Goal: Task Accomplishment & Management: Manage account settings

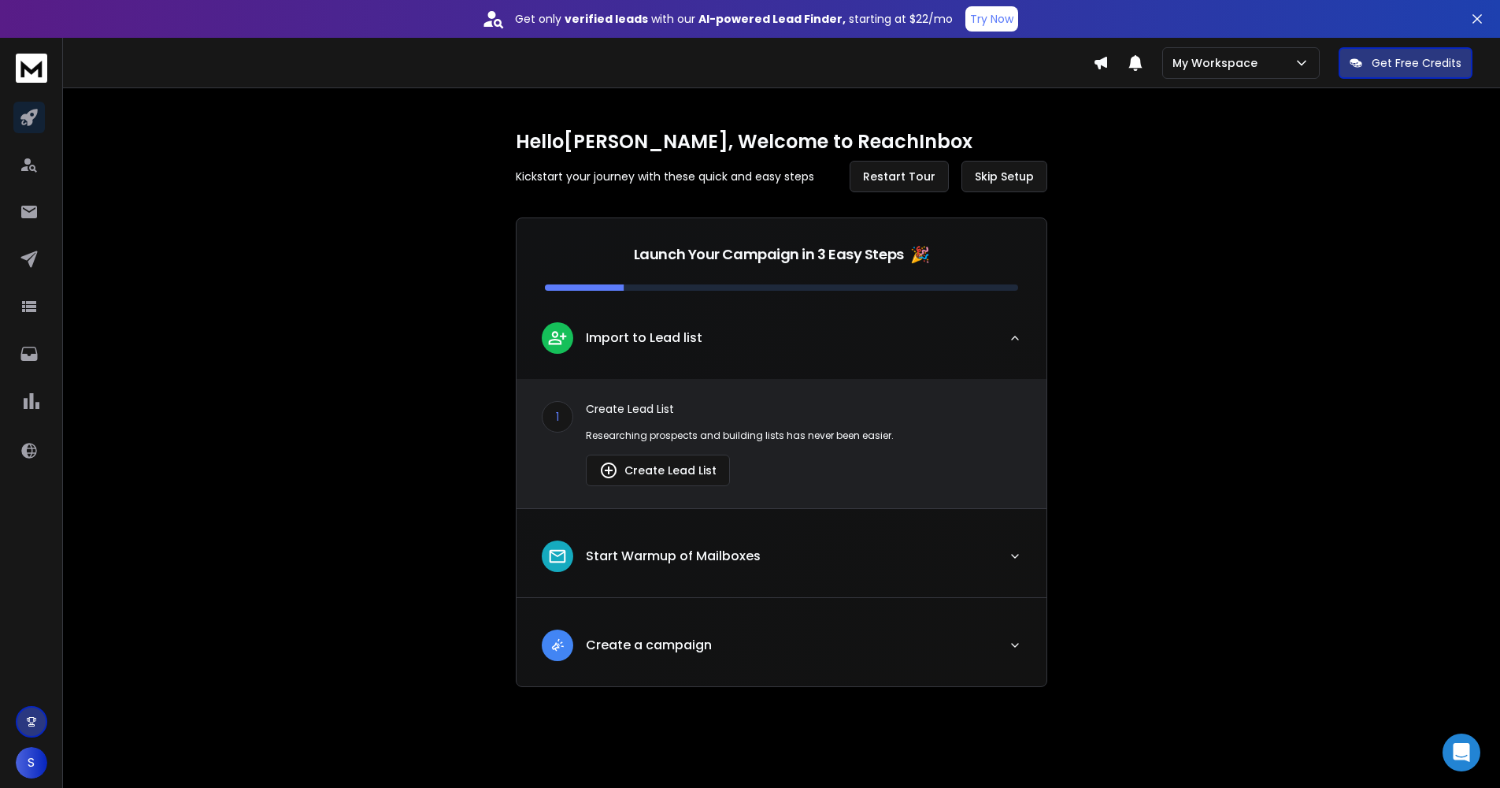
click at [1172, 328] on div "Hello Steven , Welcome to ReachInbox Kickstart your journey with these quick an…" at bounding box center [781, 408] width 1387 height 608
click at [29, 765] on span "S" at bounding box center [32, 763] width 32 height 32
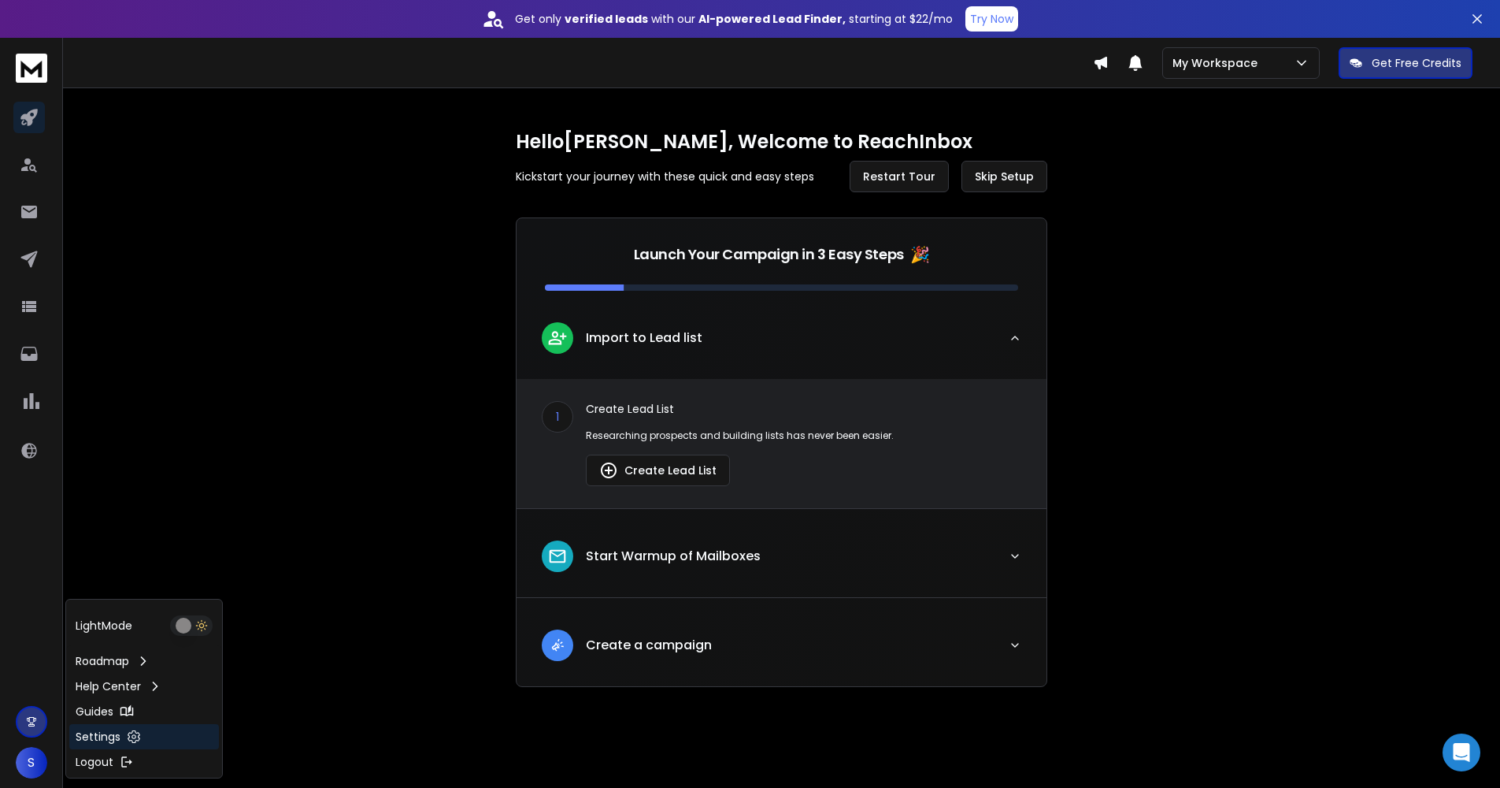
click at [90, 742] on p "Settings" at bounding box center [98, 736] width 45 height 16
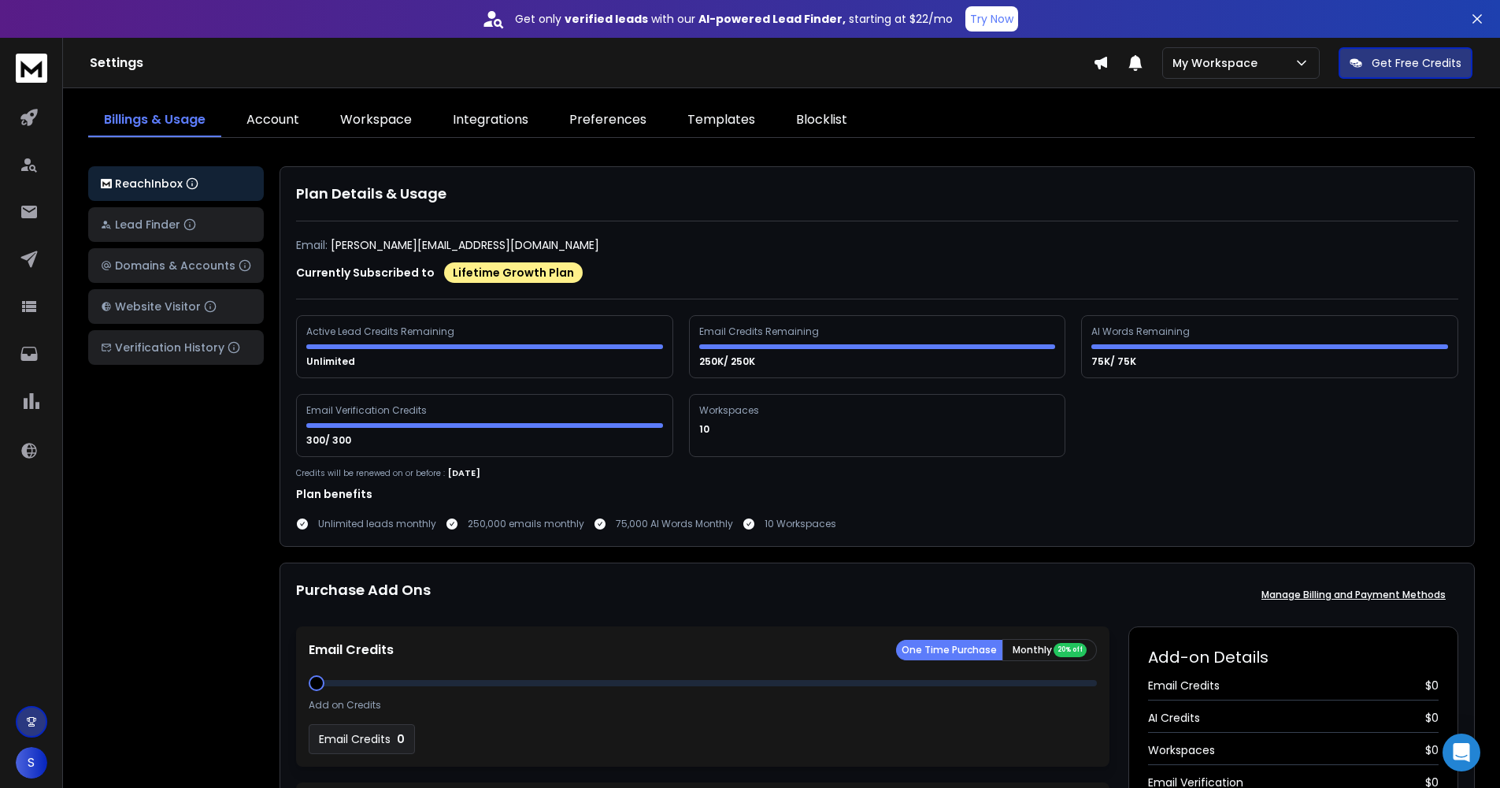
click at [863, 433] on div "10" at bounding box center [877, 429] width 357 height 13
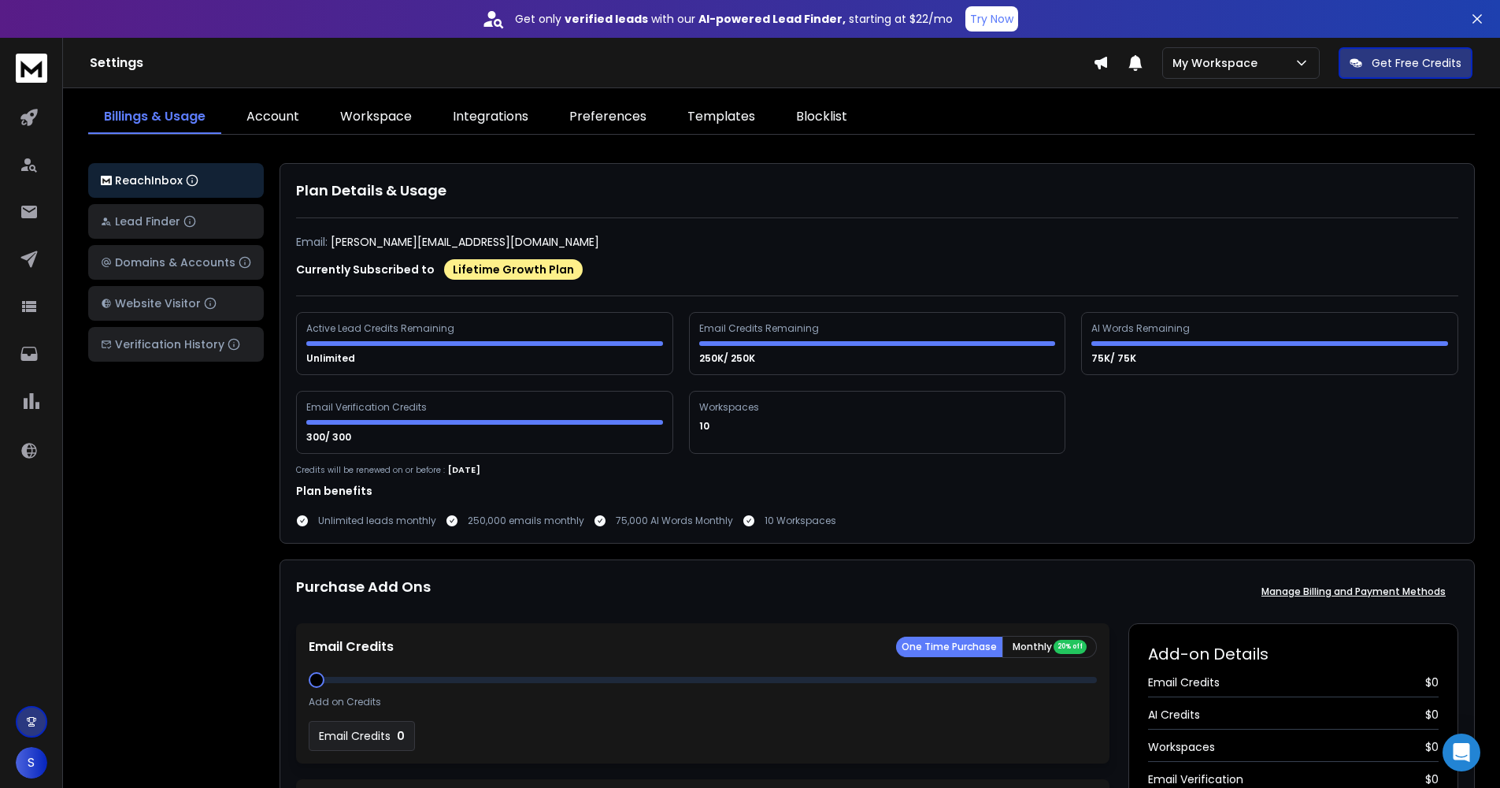
scroll to position [38, 0]
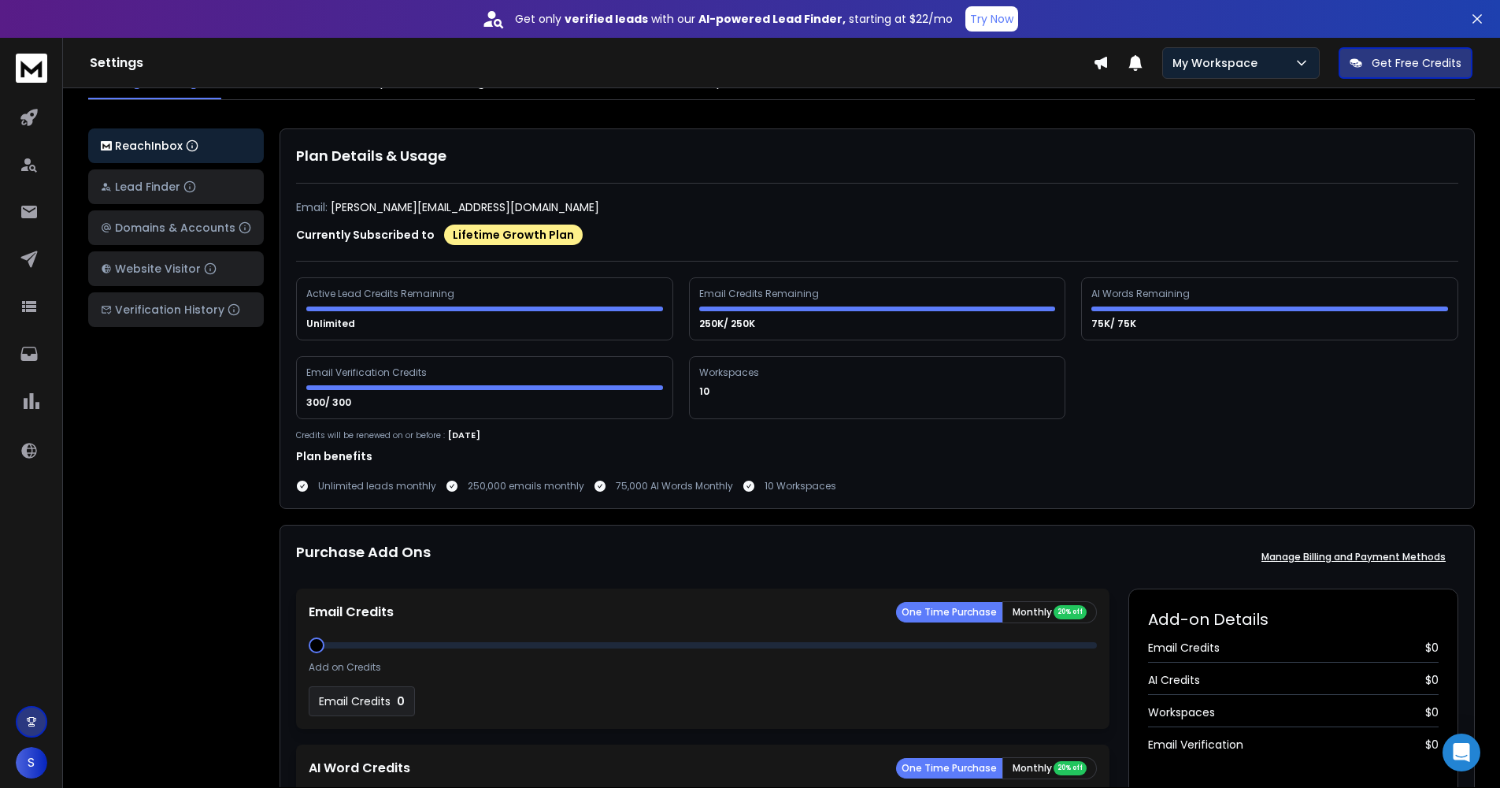
click at [1255, 62] on p "My Workspace" at bounding box center [1218, 63] width 91 height 16
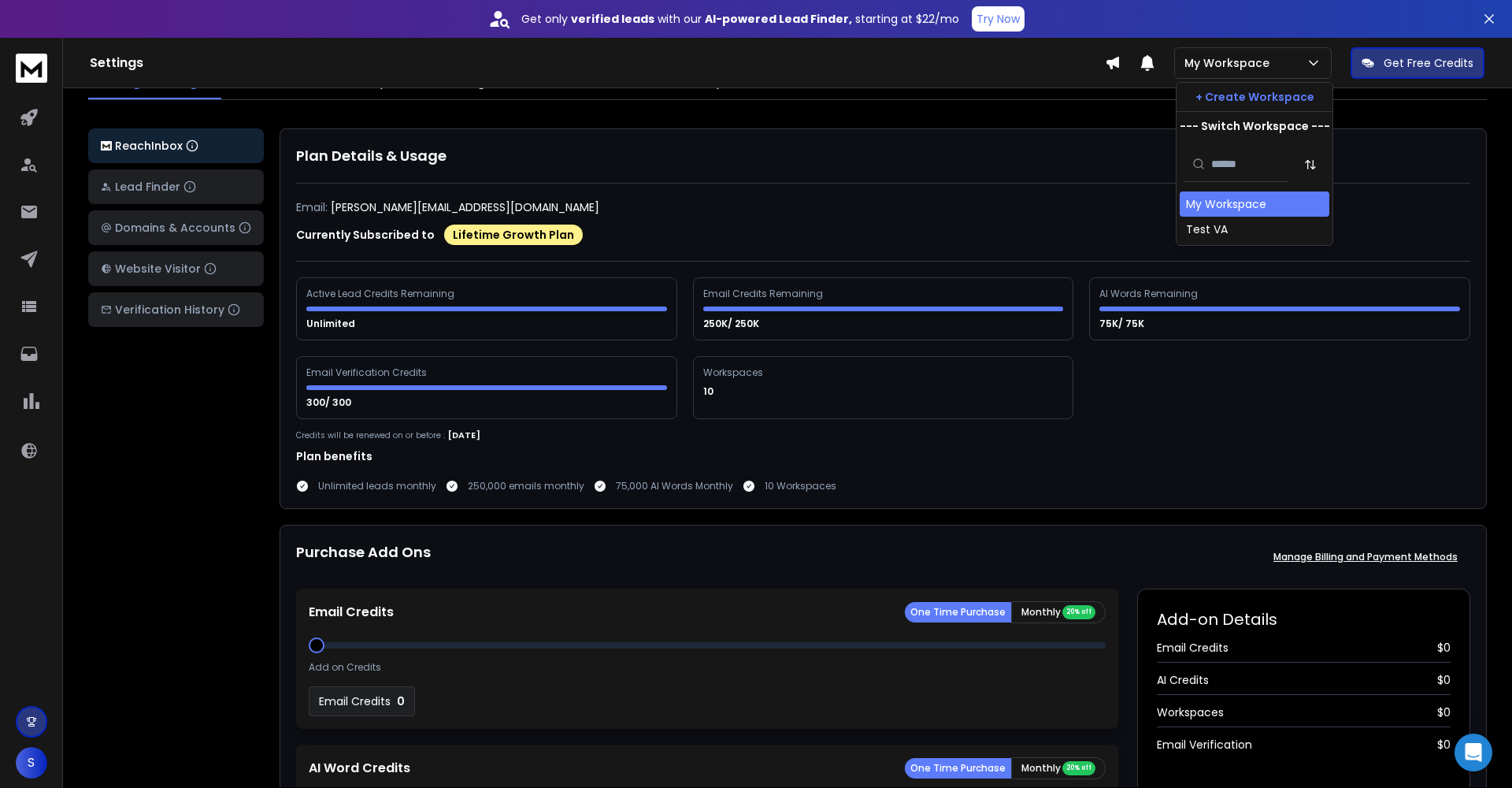
click at [1235, 98] on p "+ Create Workspace" at bounding box center [1254, 97] width 119 height 16
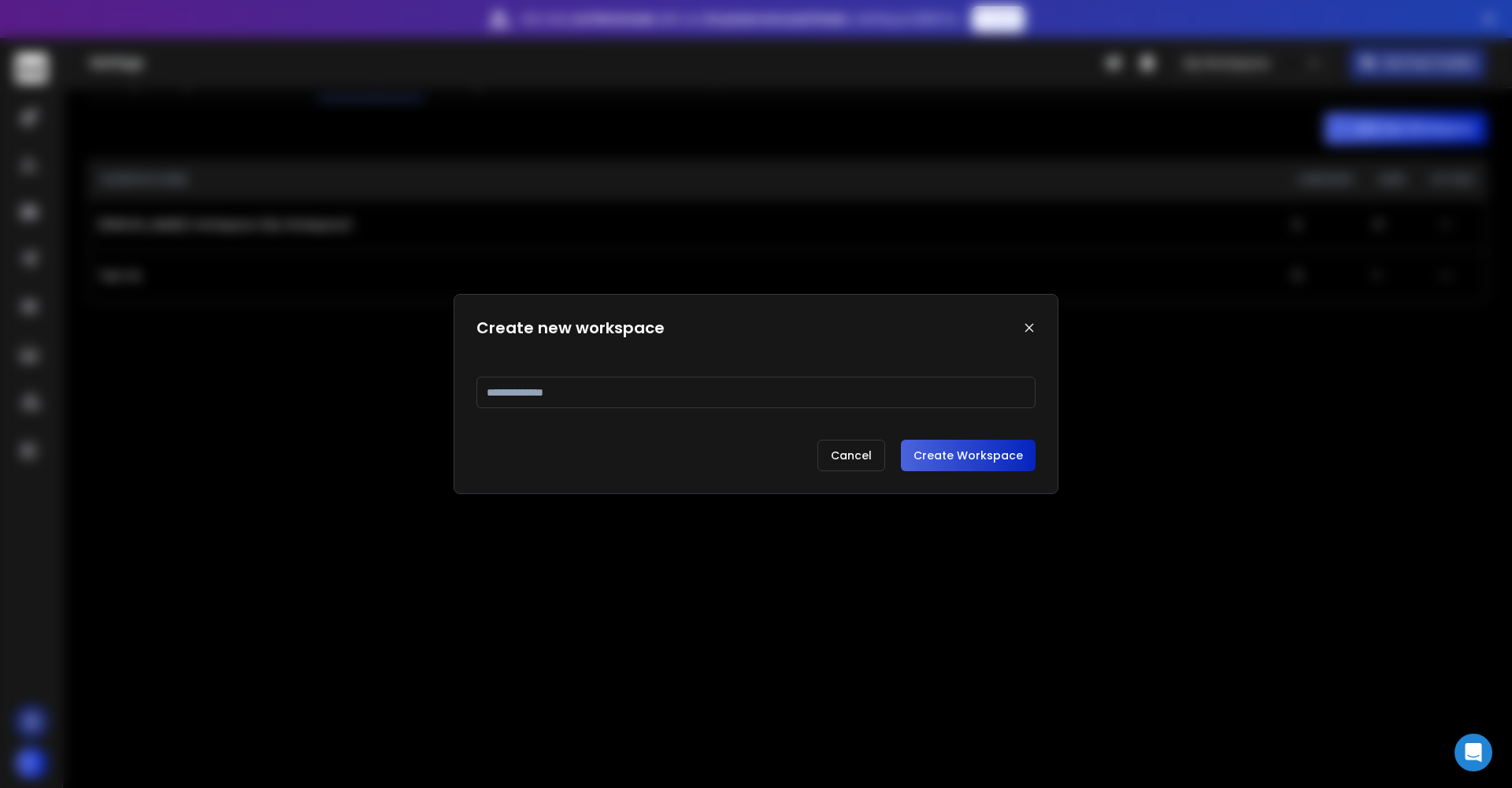
click at [658, 383] on input at bounding box center [755, 392] width 559 height 32
type input "****"
click at [965, 463] on button "Create Workspace" at bounding box center [968, 455] width 135 height 32
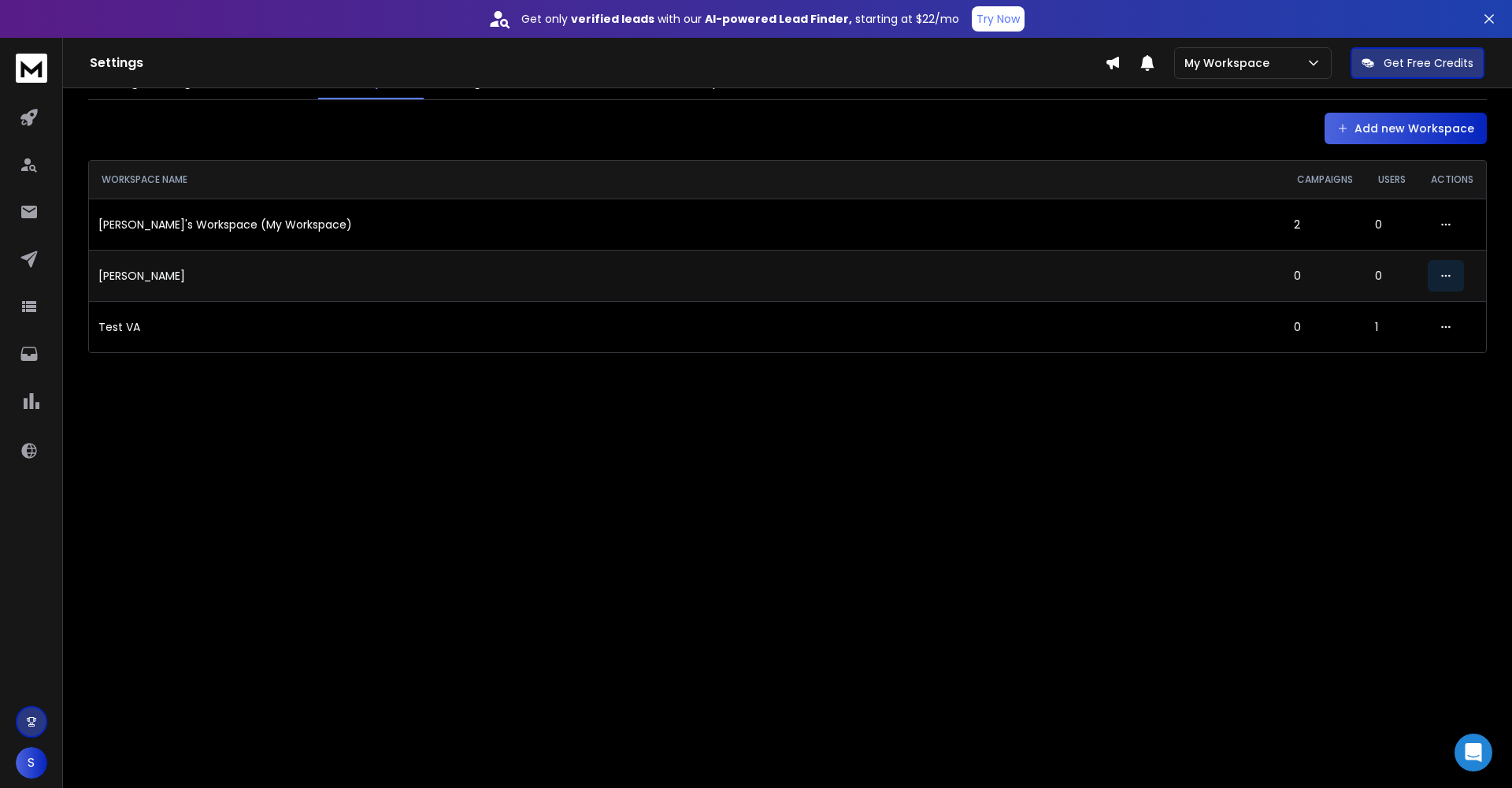
click at [1444, 272] on button "button" at bounding box center [1446, 276] width 36 height 32
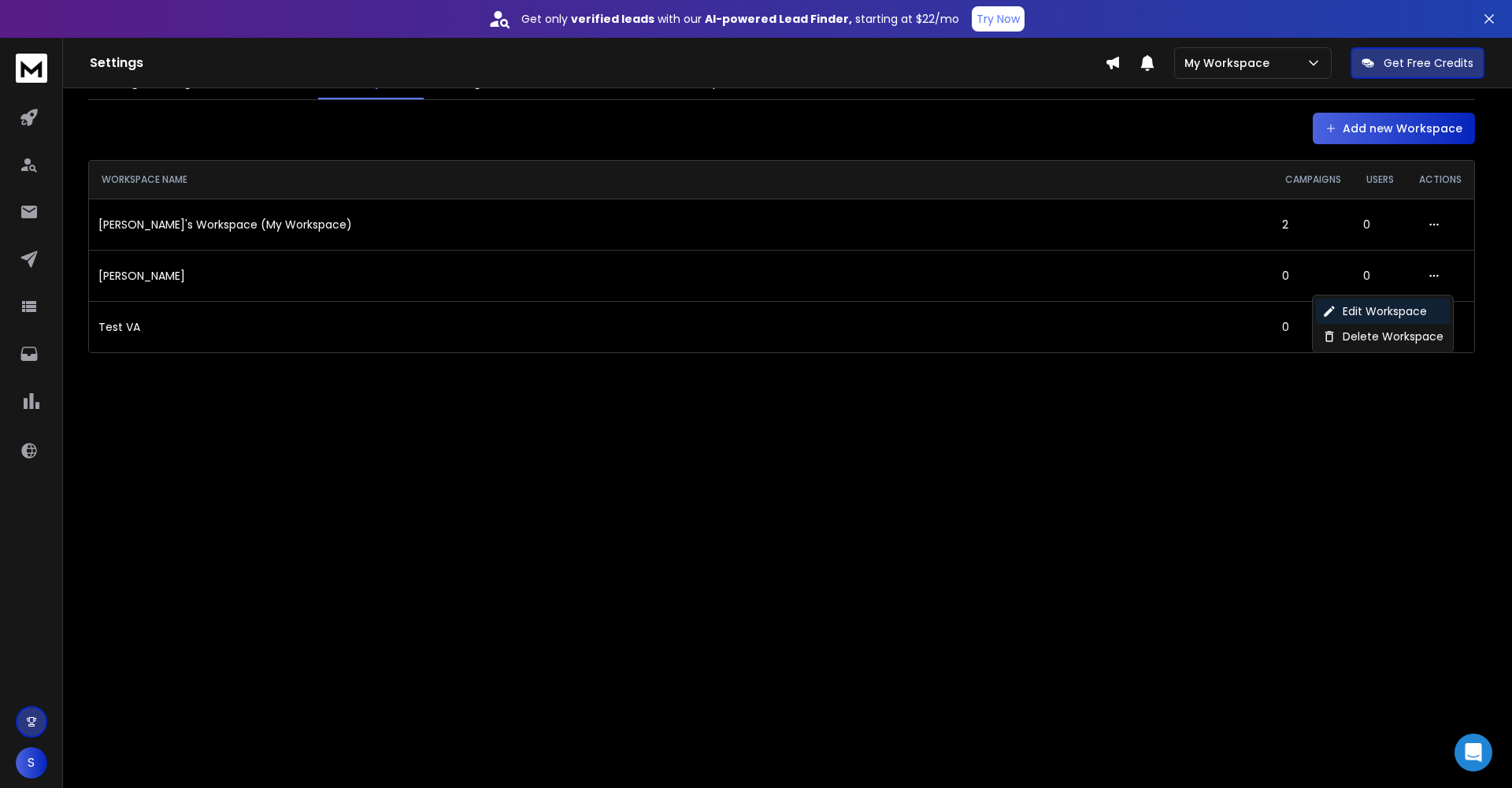
click at [1387, 309] on p "Edit Workspace" at bounding box center [1385, 311] width 84 height 16
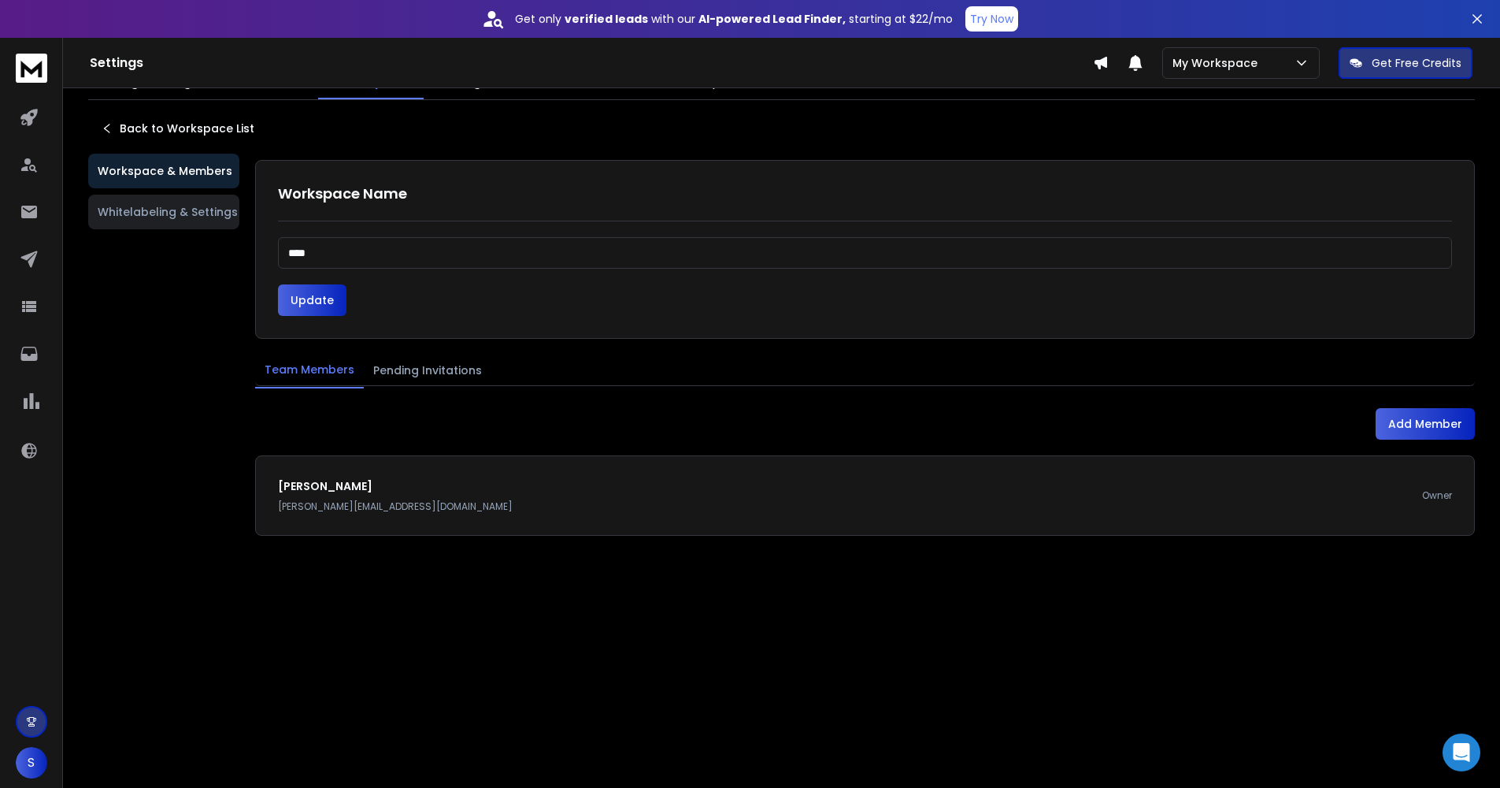
click at [428, 368] on button "Pending Invitations" at bounding box center [428, 370] width 128 height 35
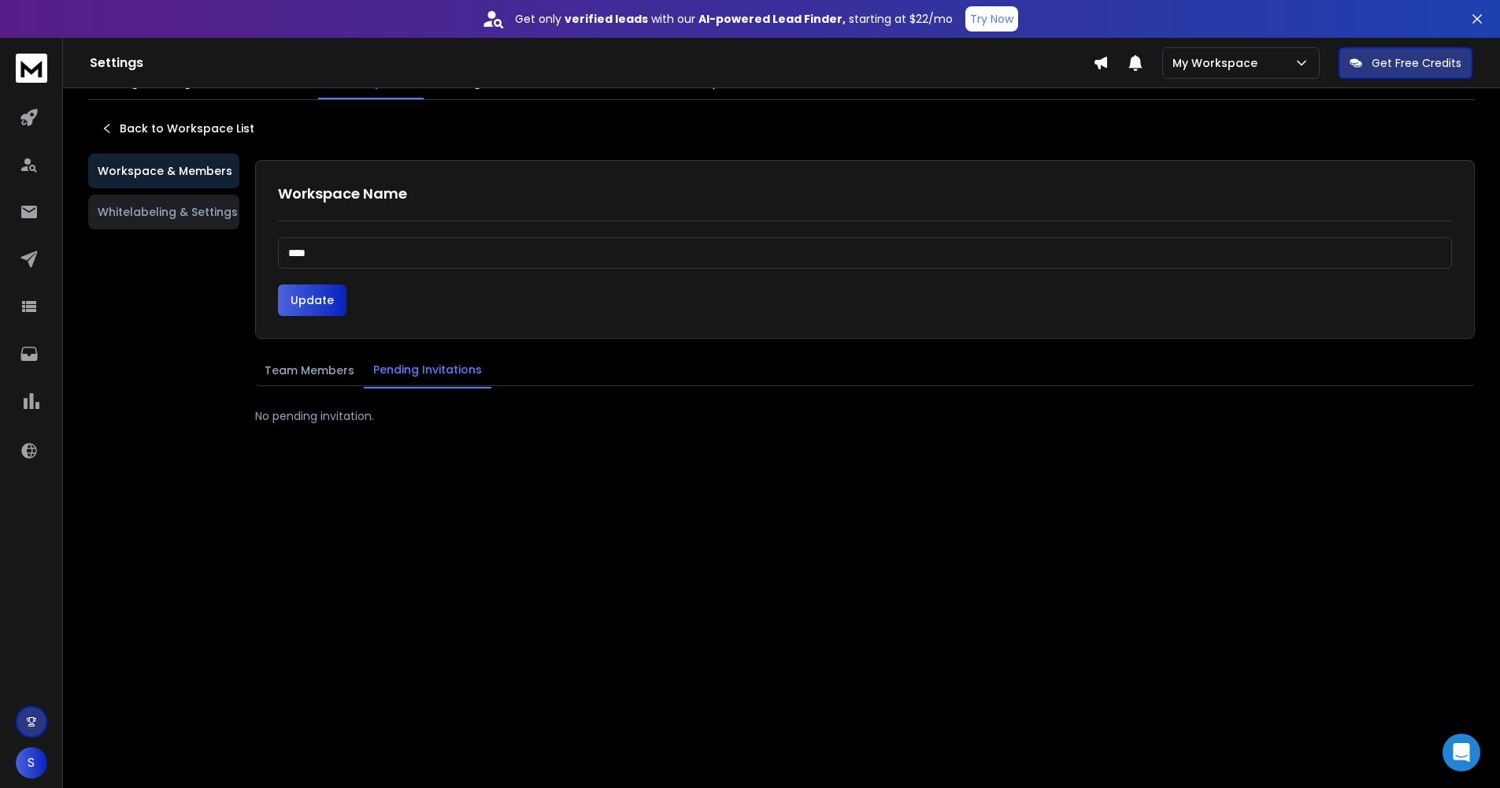
click at [325, 367] on button "Team Members" at bounding box center [309, 370] width 109 height 35
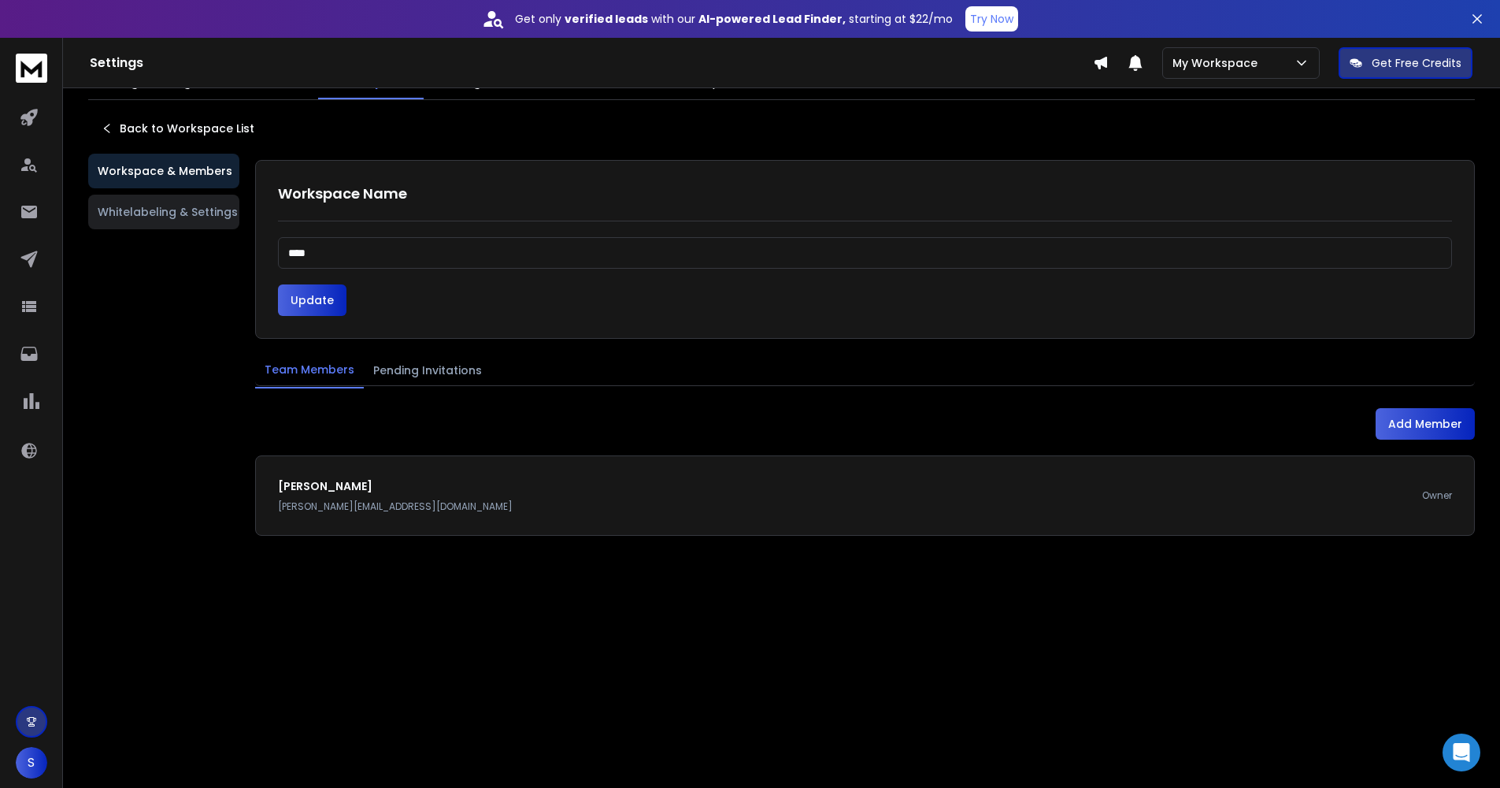
click at [1413, 413] on button "Add Member" at bounding box center [1425, 424] width 99 height 32
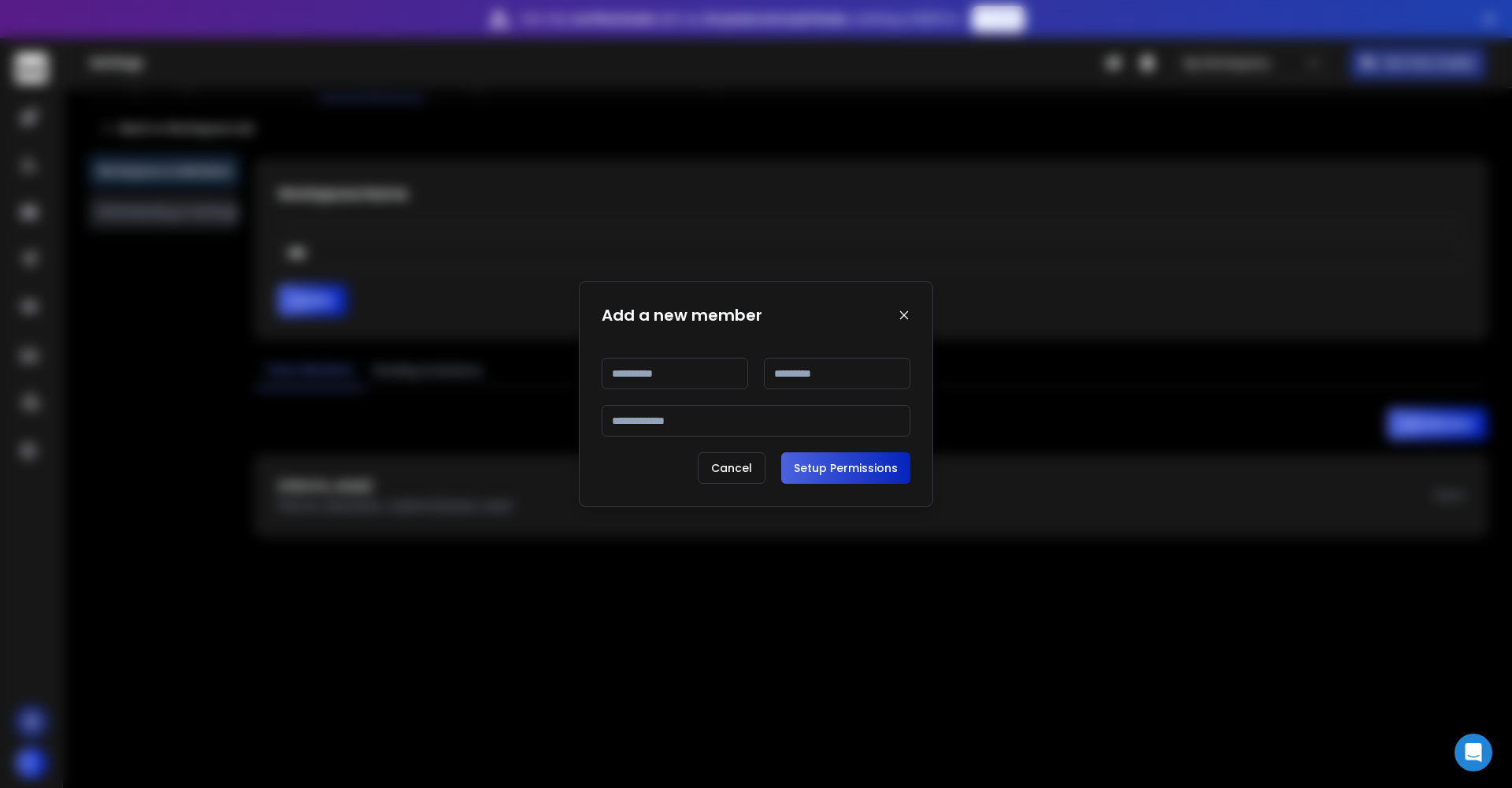
click at [684, 377] on input at bounding box center [675, 374] width 146 height 32
type input "****"
click at [828, 465] on button "Setup Permissions" at bounding box center [845, 468] width 129 height 32
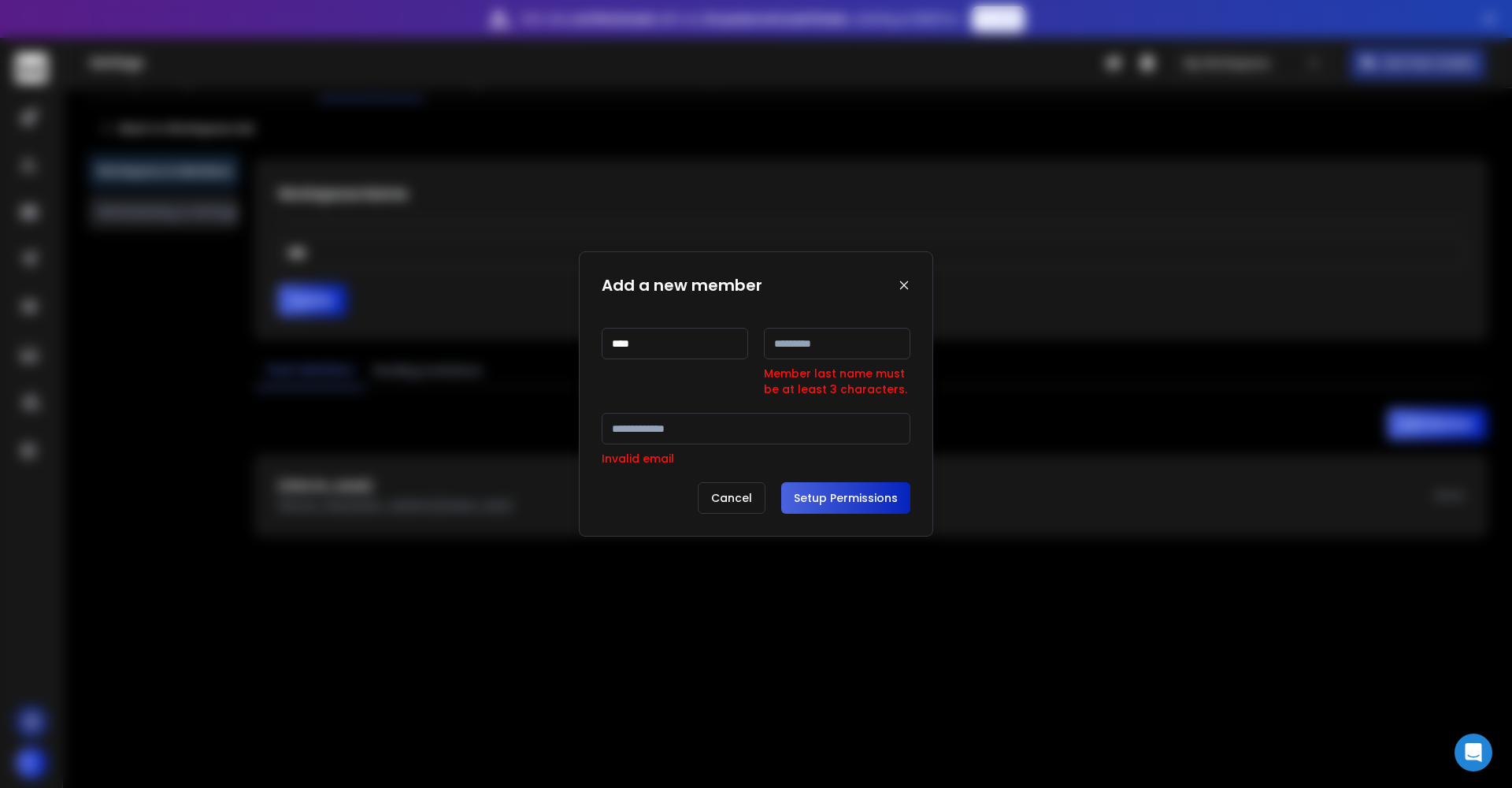
click at [827, 345] on input at bounding box center [837, 344] width 146 height 32
click at [827, 330] on input at bounding box center [837, 344] width 146 height 32
click at [904, 285] on icon at bounding box center [904, 285] width 9 height 9
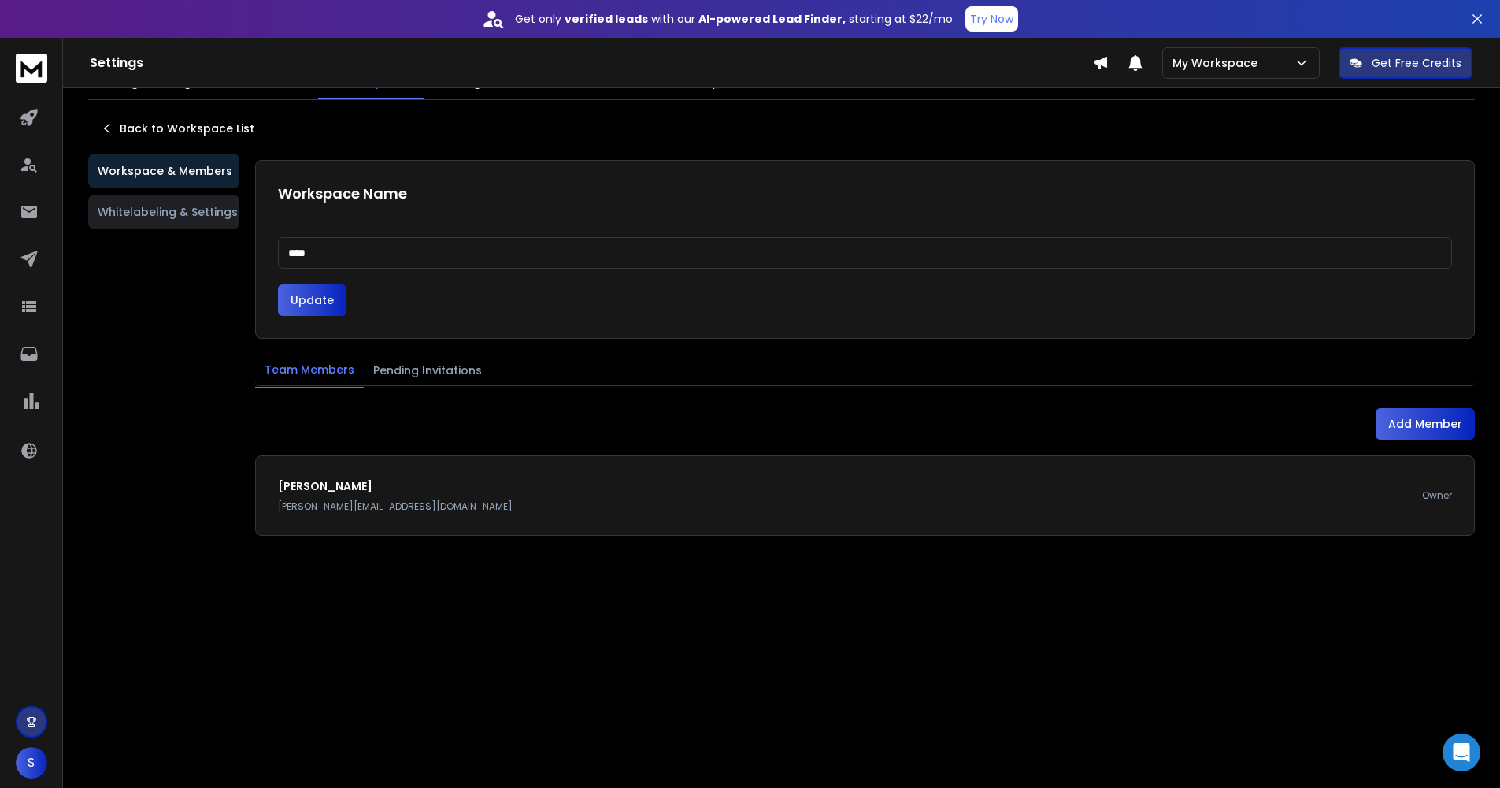
click at [317, 380] on button "Team Members" at bounding box center [309, 370] width 109 height 36
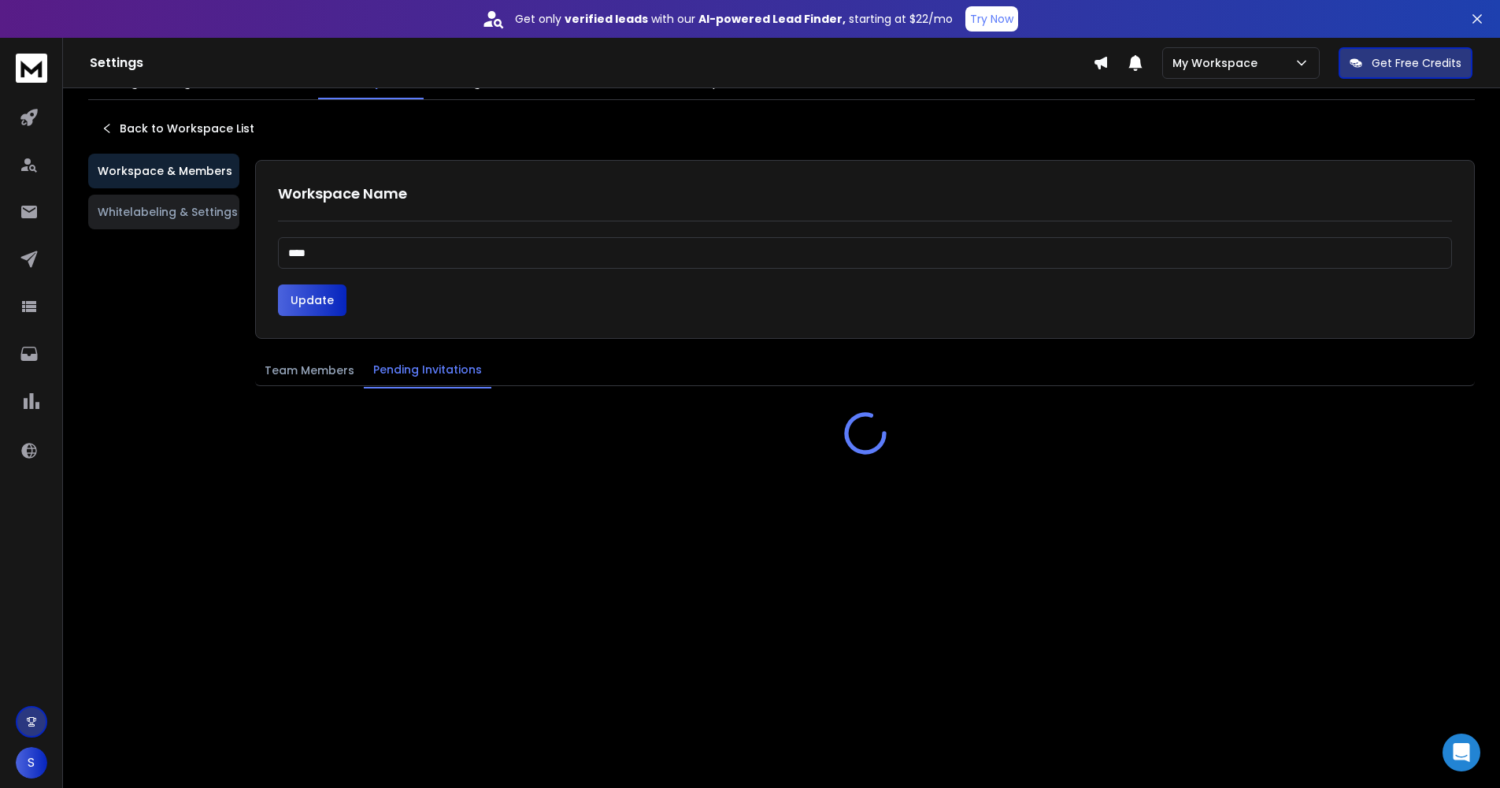
click at [469, 372] on button "Pending Invitations" at bounding box center [428, 370] width 128 height 36
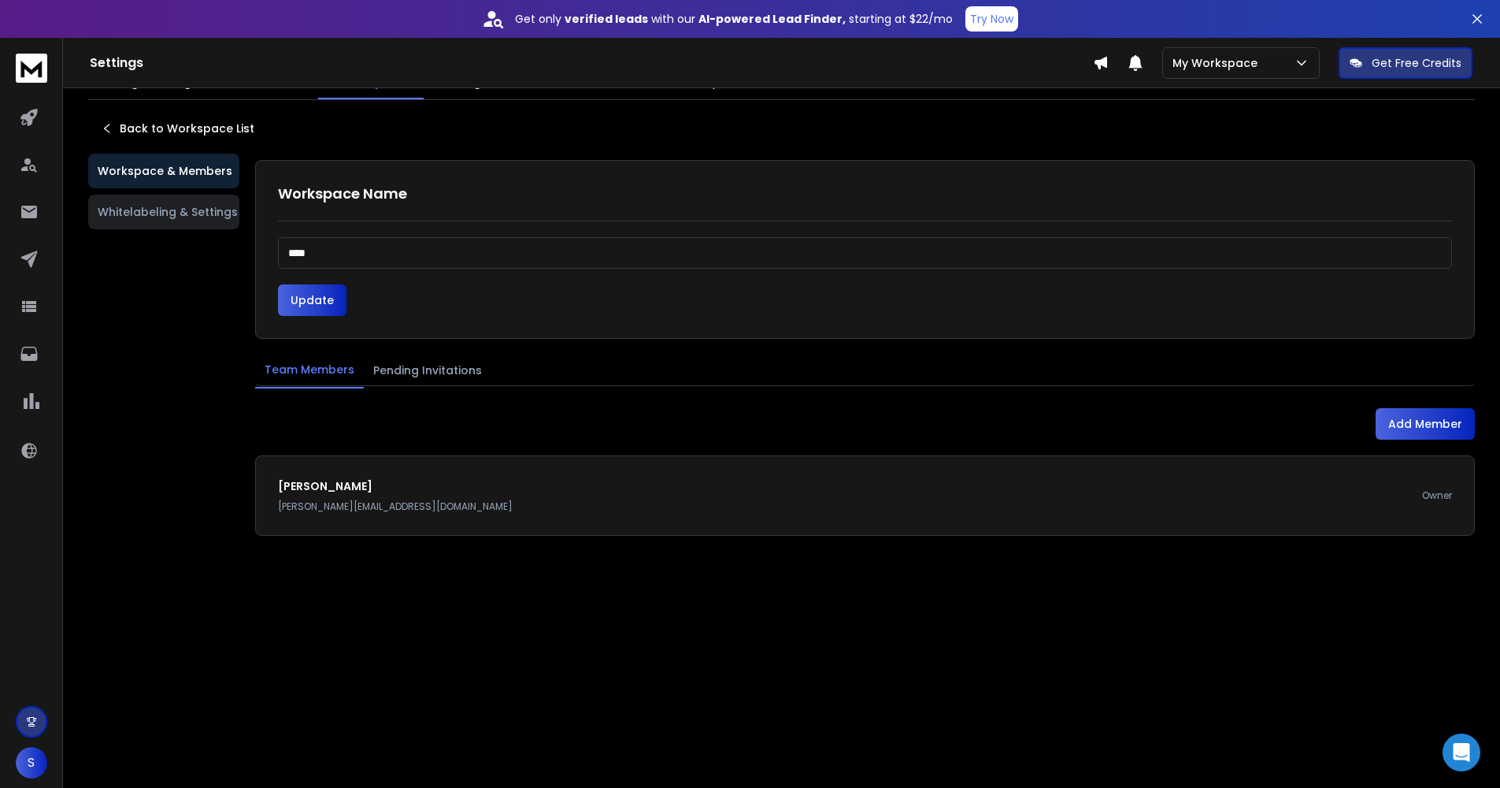
click at [346, 372] on button "Team Members" at bounding box center [309, 370] width 109 height 36
click at [175, 215] on button "Whitelabeling & Settings" at bounding box center [163, 212] width 151 height 35
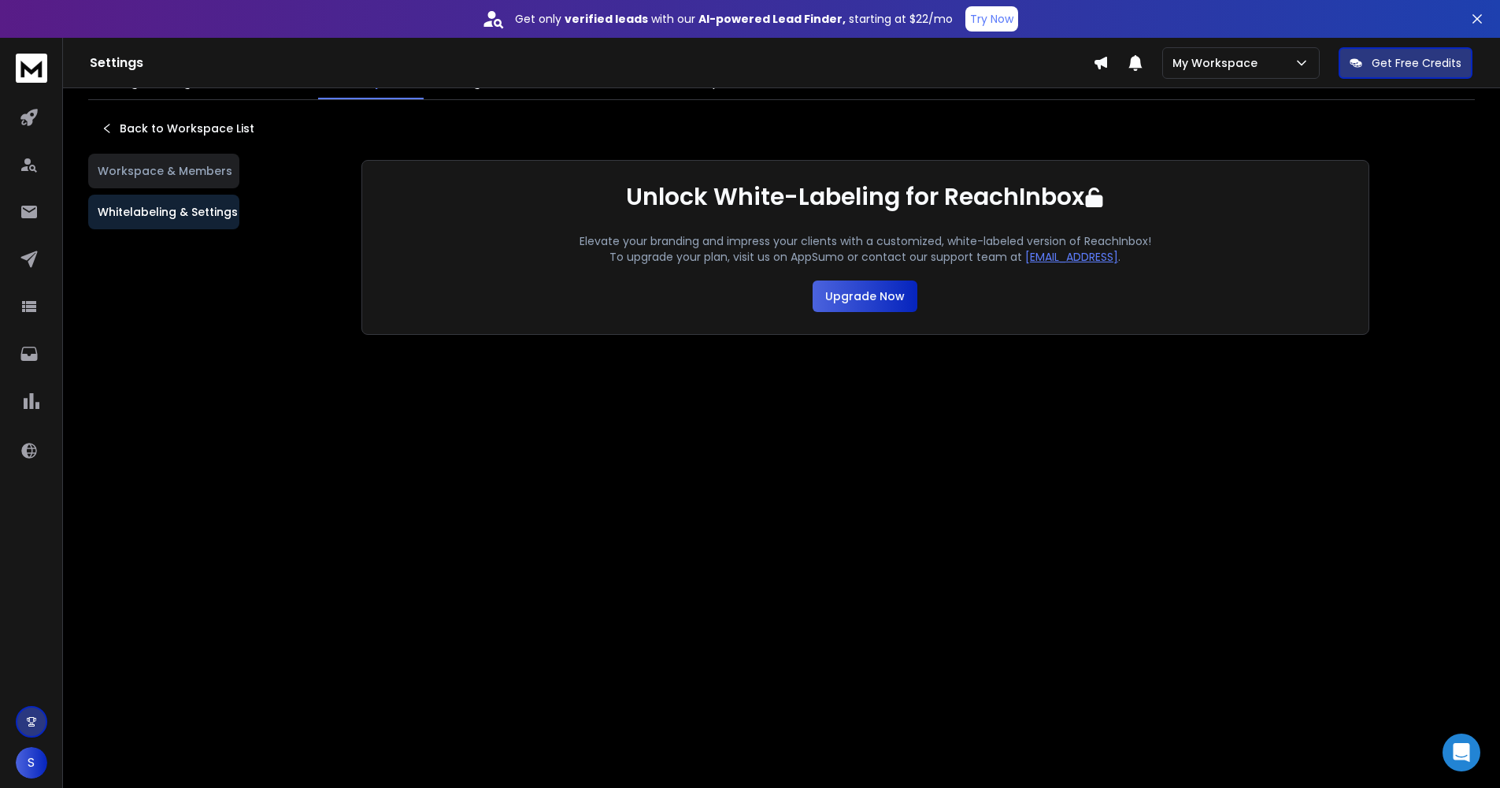
click at [713, 450] on div "Back to Workspace List Workspace & Members Whitelabeling & Settings Unlock Whit…" at bounding box center [781, 450] width 1387 height 674
click at [1253, 54] on button "My Workspace" at bounding box center [1241, 63] width 158 height 32
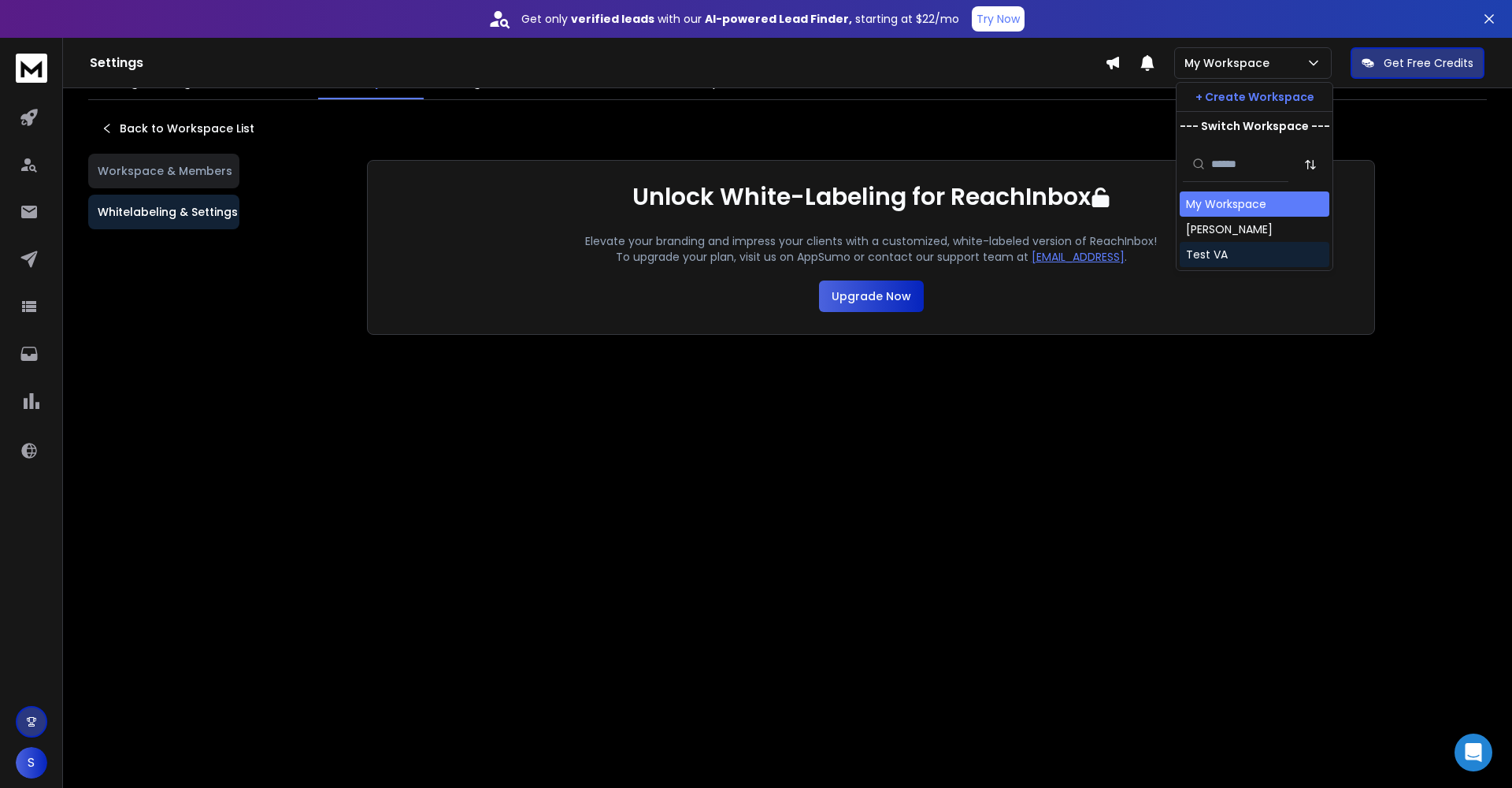
click at [1224, 250] on div "Test VA" at bounding box center [1207, 254] width 42 height 16
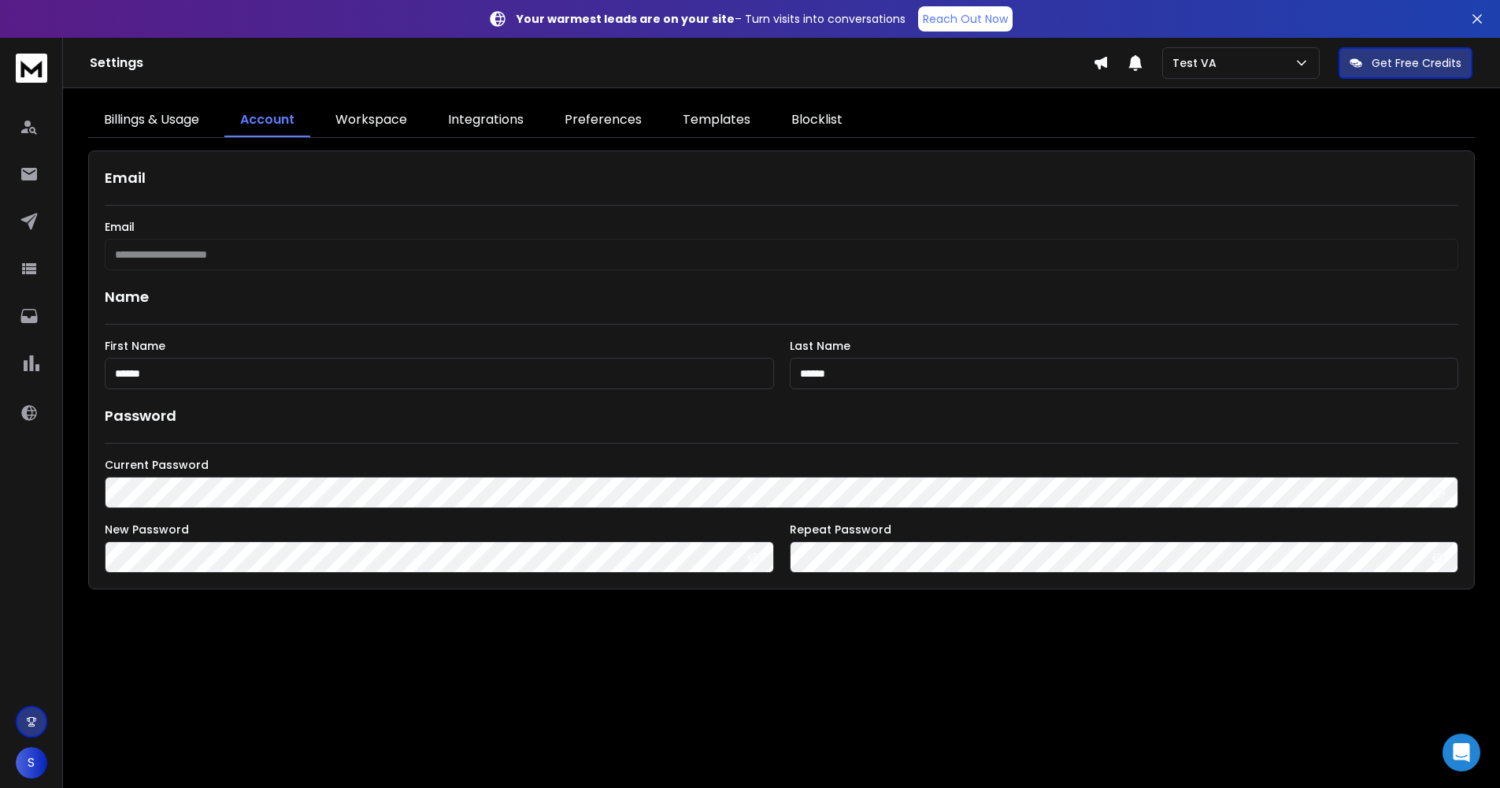
click at [361, 114] on link "Workspace" at bounding box center [371, 120] width 103 height 33
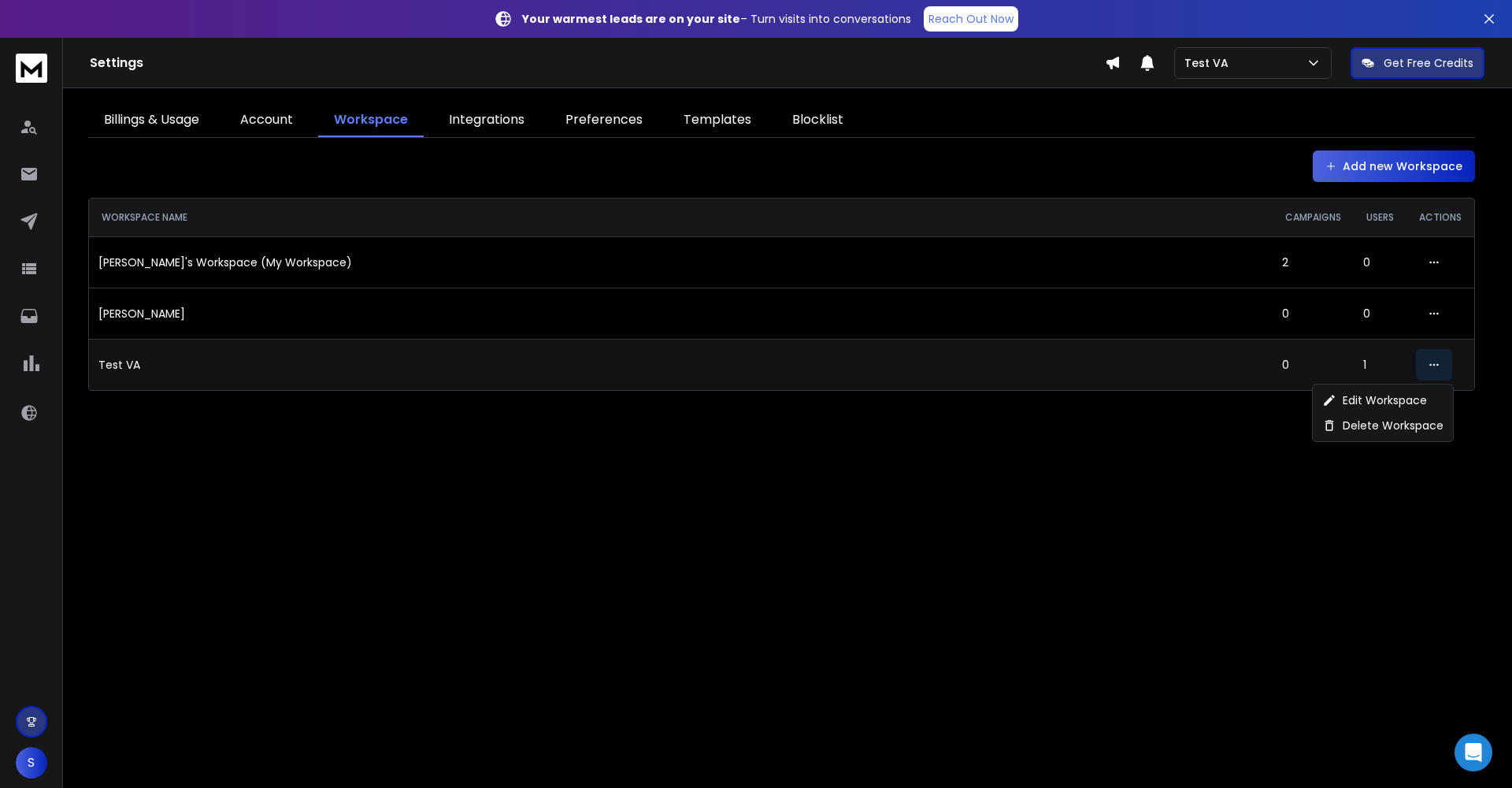
click at [1431, 372] on button "button" at bounding box center [1434, 365] width 36 height 32
click at [1276, 365] on td "0" at bounding box center [1313, 364] width 81 height 51
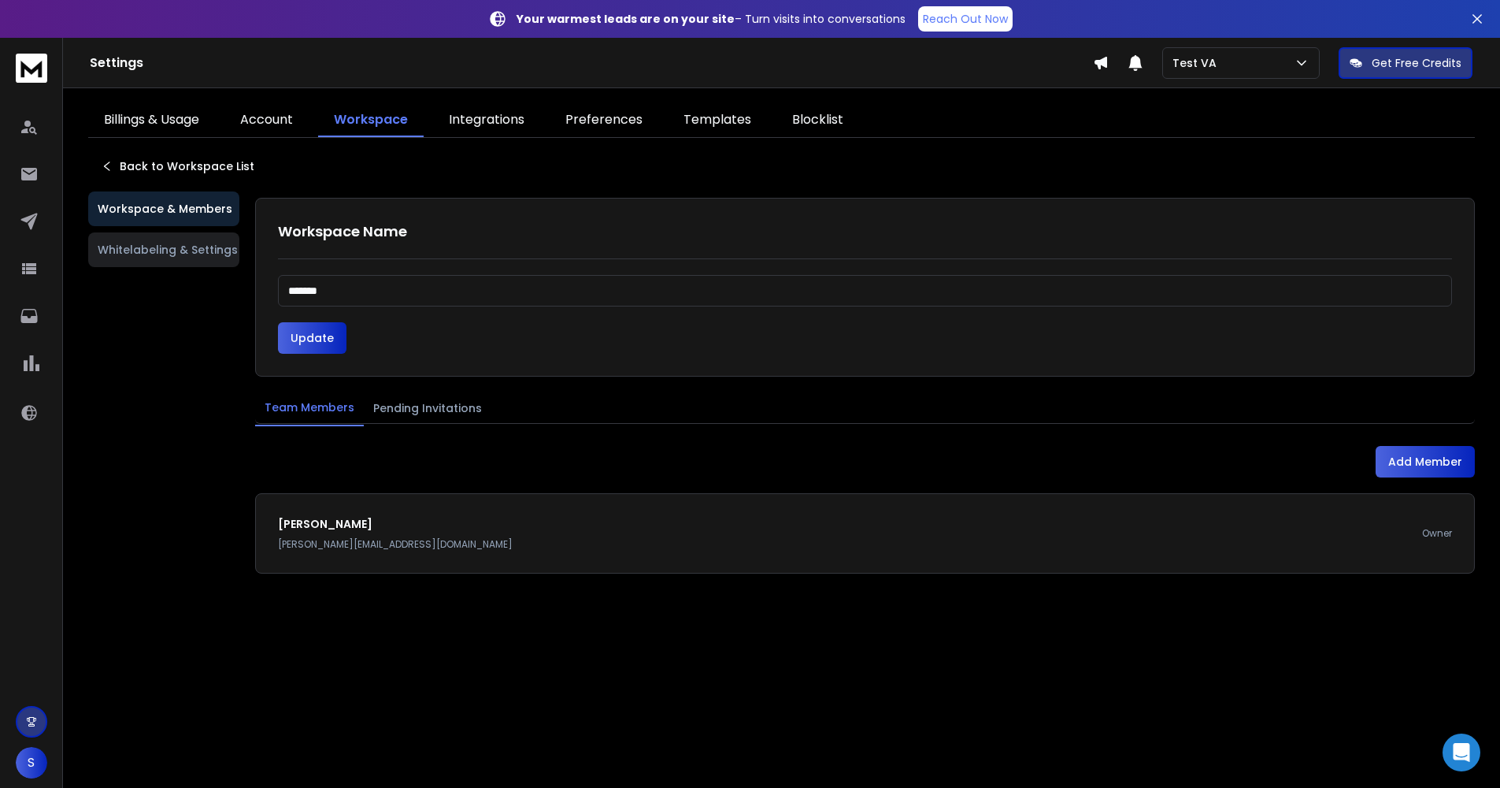
click at [158, 373] on div "Workspace & Members Whitelabeling & Settings Workspace Name ******* Update Team…" at bounding box center [781, 386] width 1387 height 376
click at [182, 165] on p "Back to Workspace List" at bounding box center [187, 166] width 135 height 16
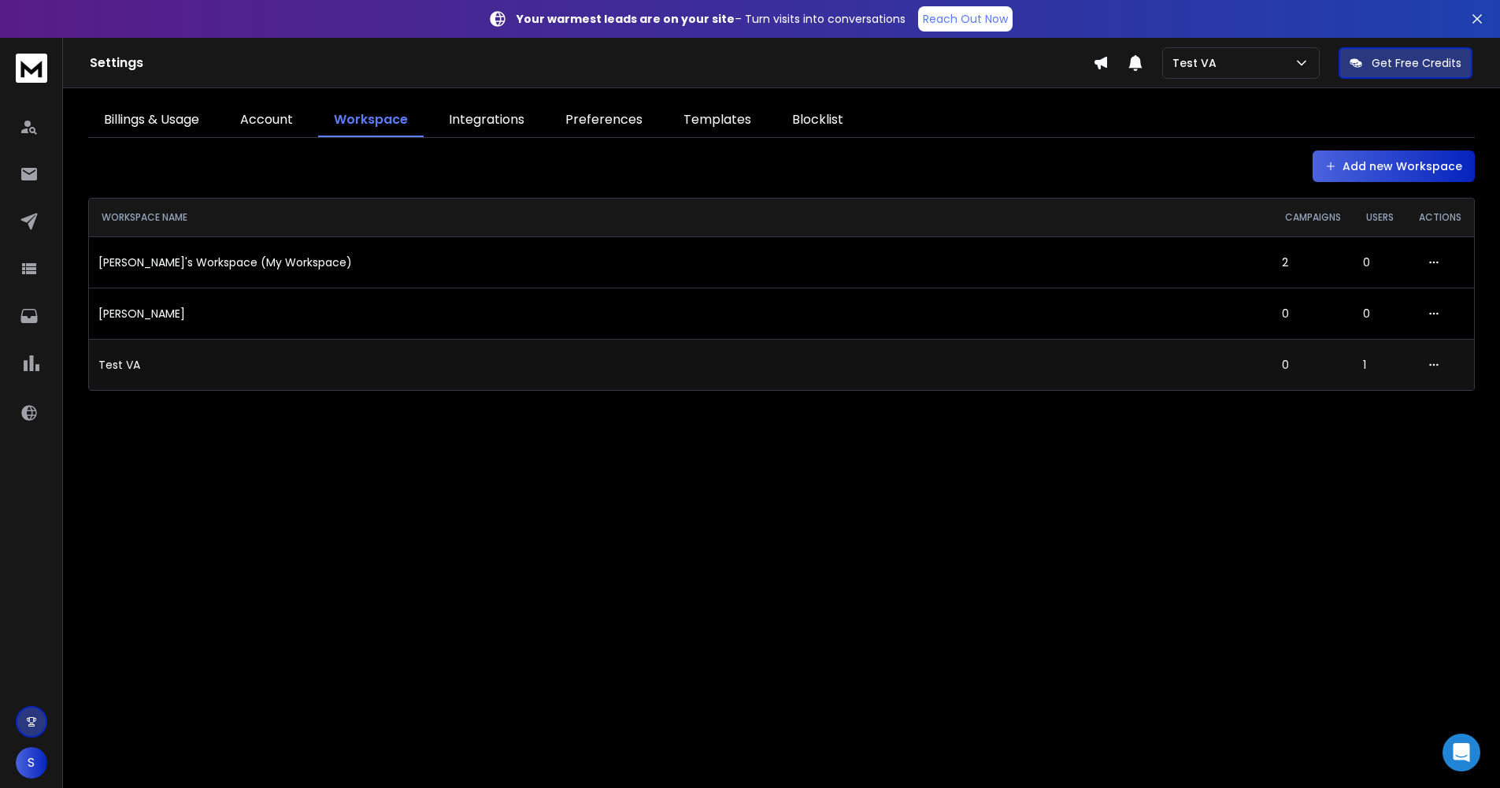
click at [227, 352] on td "Test VA" at bounding box center [681, 364] width 1184 height 51
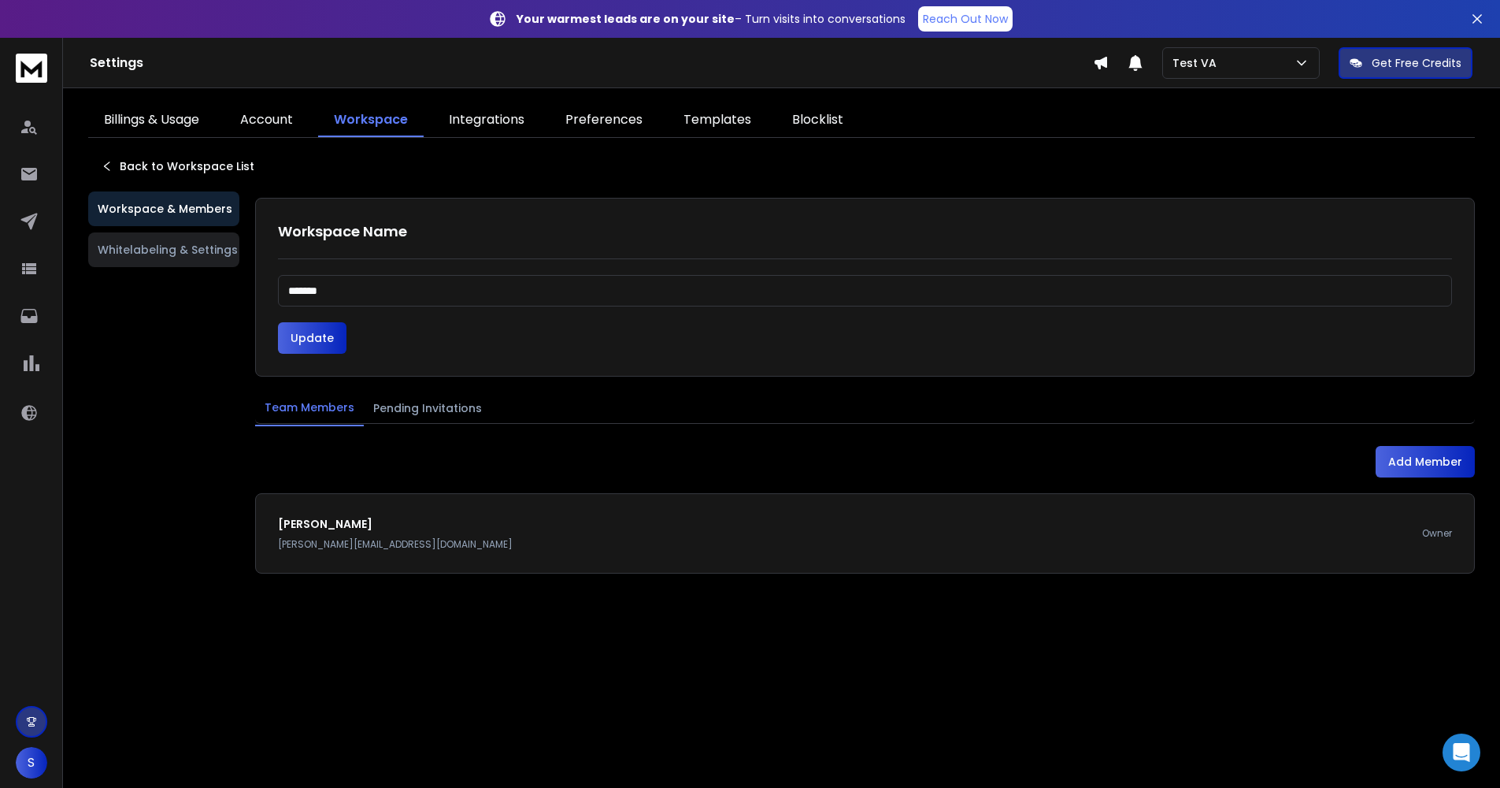
click at [511, 124] on link "Integrations" at bounding box center [486, 120] width 107 height 33
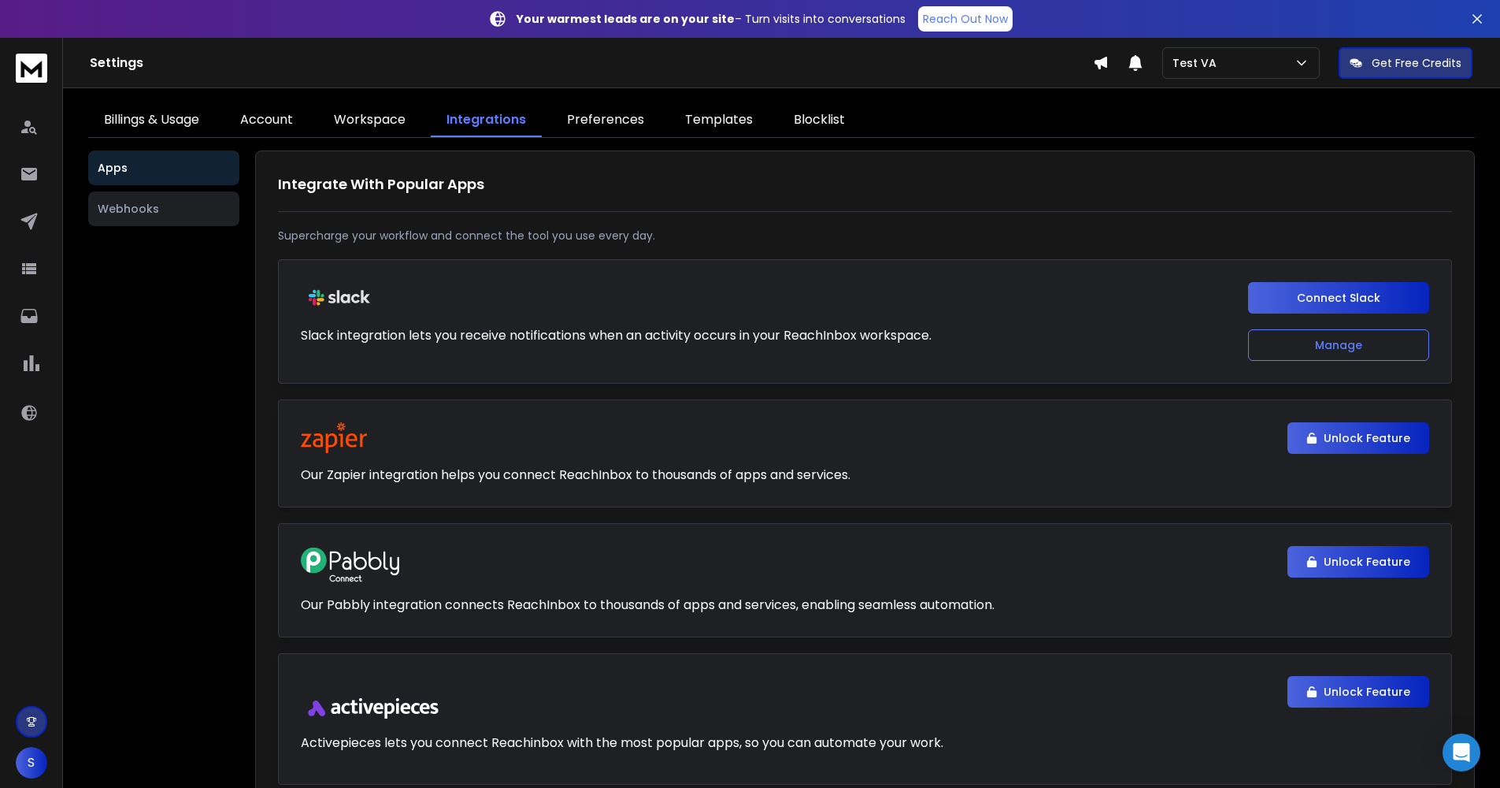
click at [617, 129] on link "Preferences" at bounding box center [605, 120] width 109 height 33
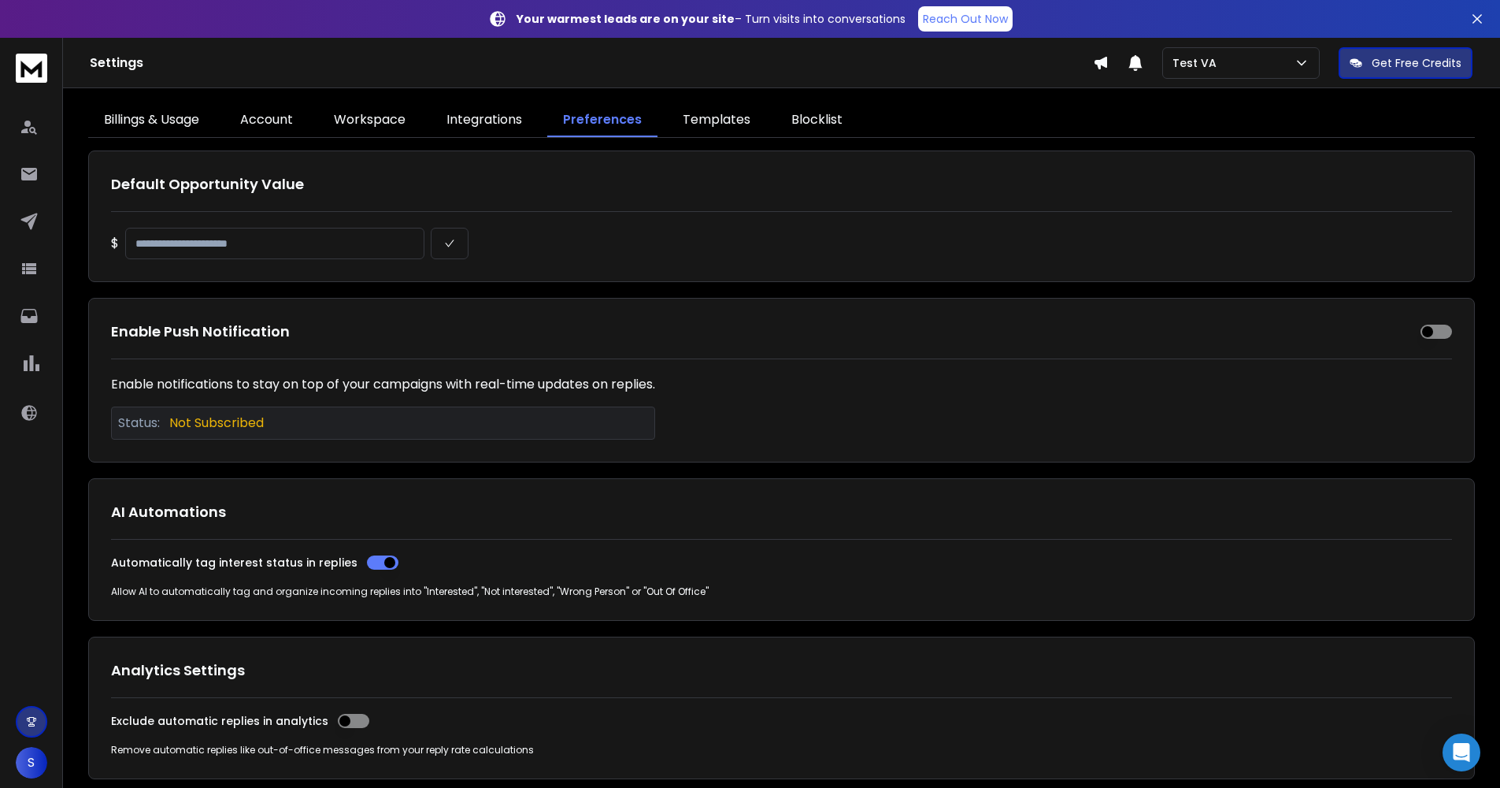
click at [717, 128] on link "Templates" at bounding box center [716, 120] width 99 height 33
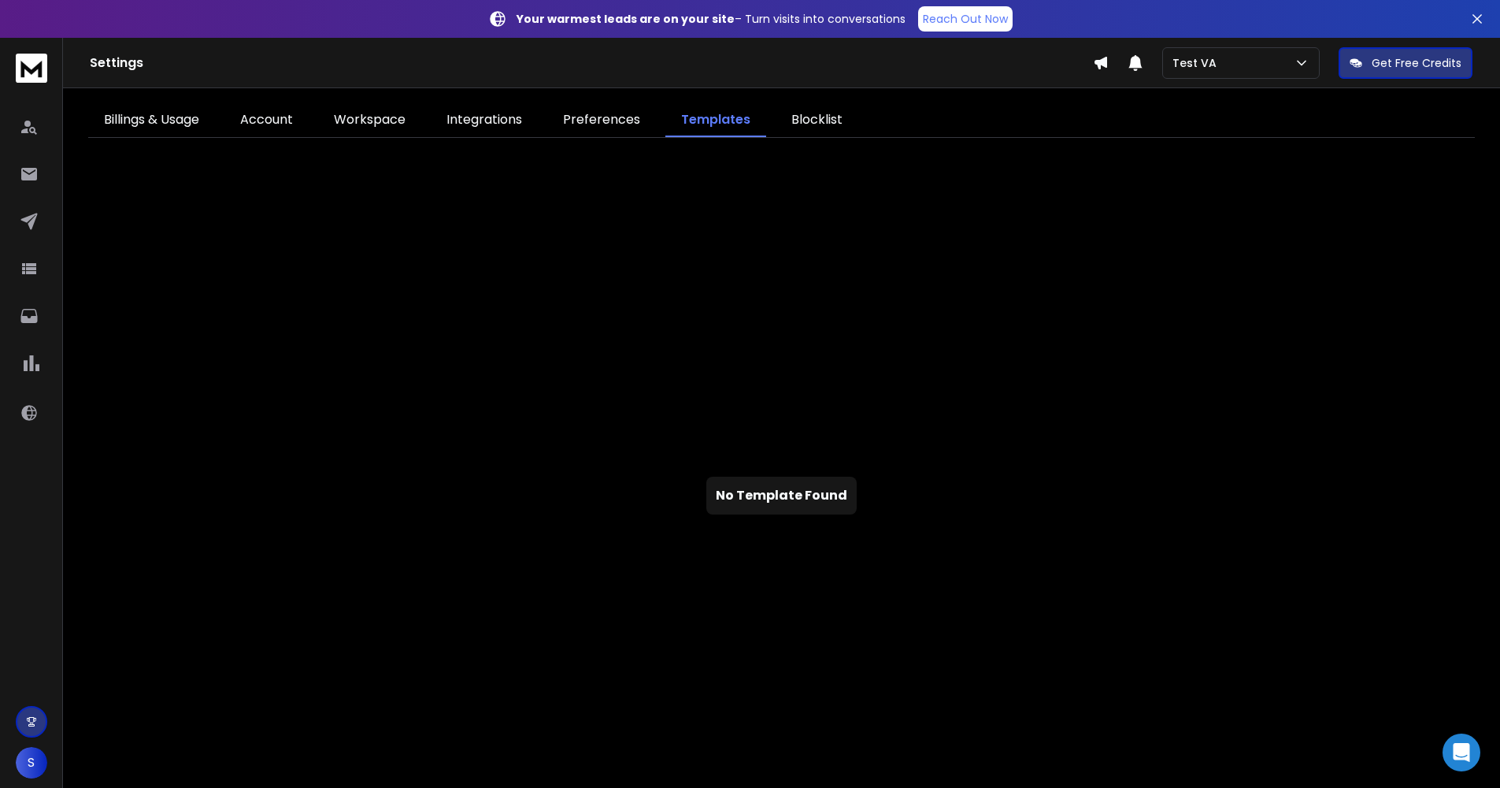
click at [832, 119] on link "Blocklist" at bounding box center [817, 120] width 83 height 33
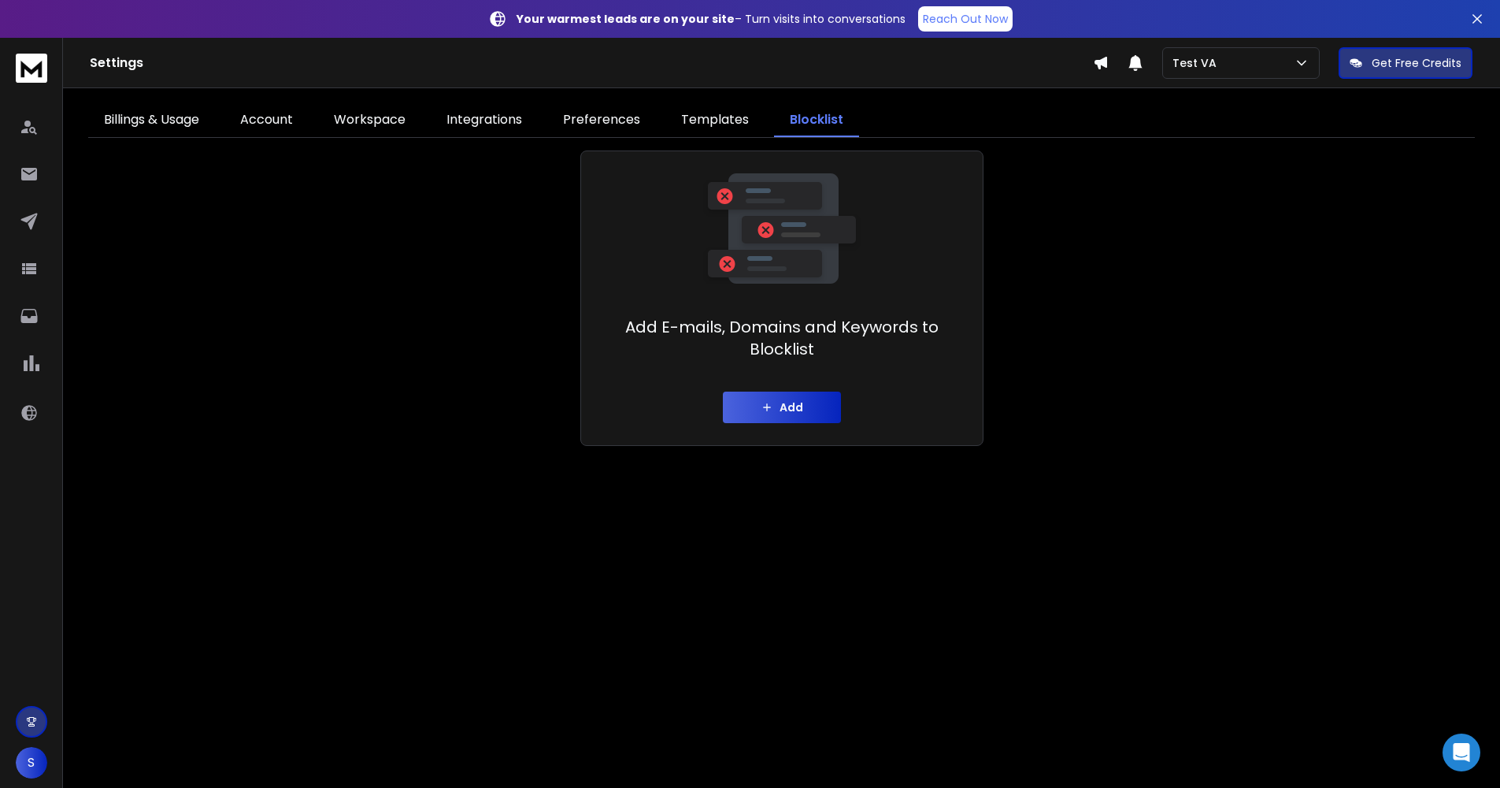
click at [1476, 23] on icon at bounding box center [1477, 19] width 14 height 14
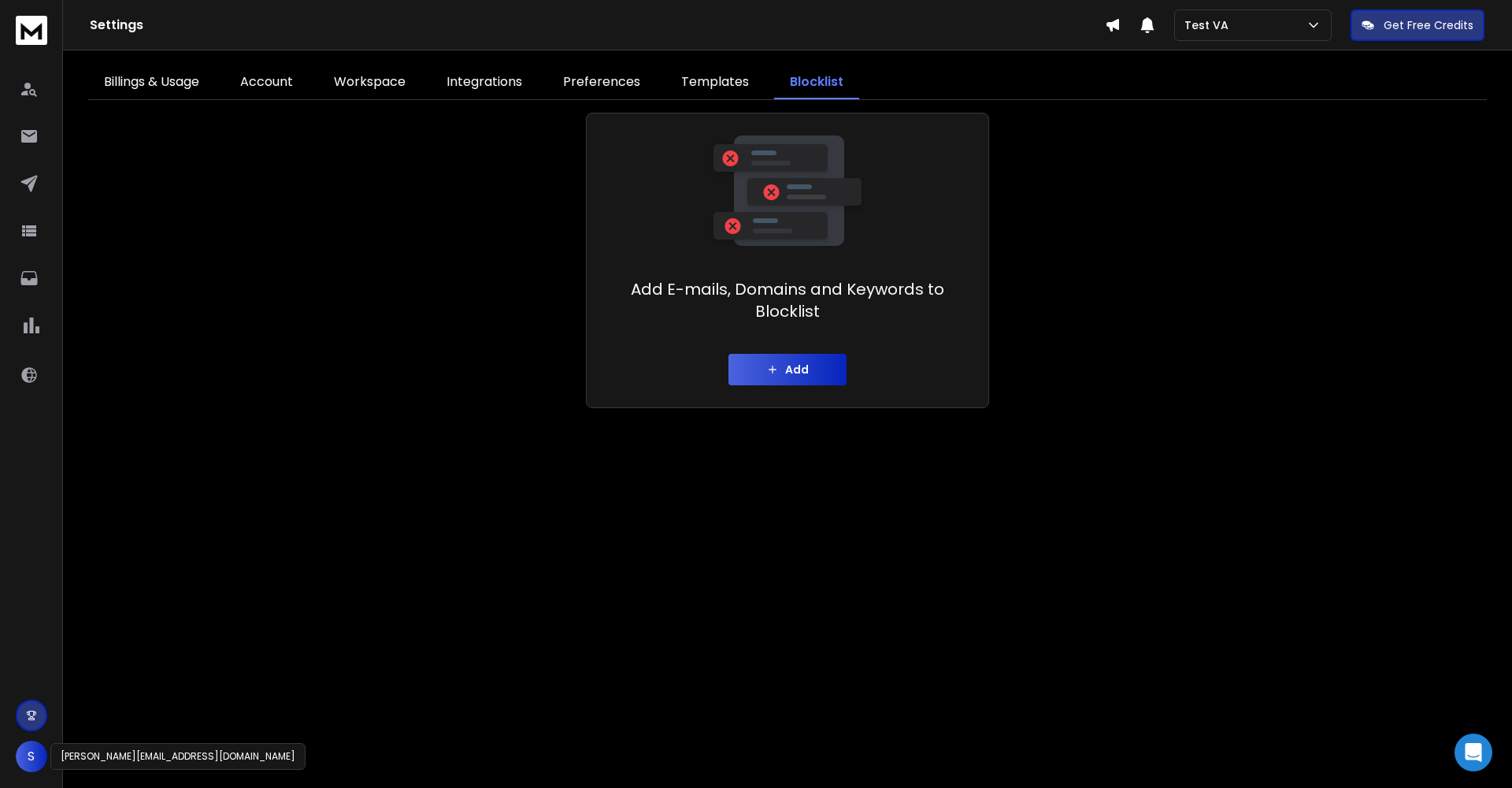
click at [28, 754] on span "S" at bounding box center [32, 756] width 32 height 32
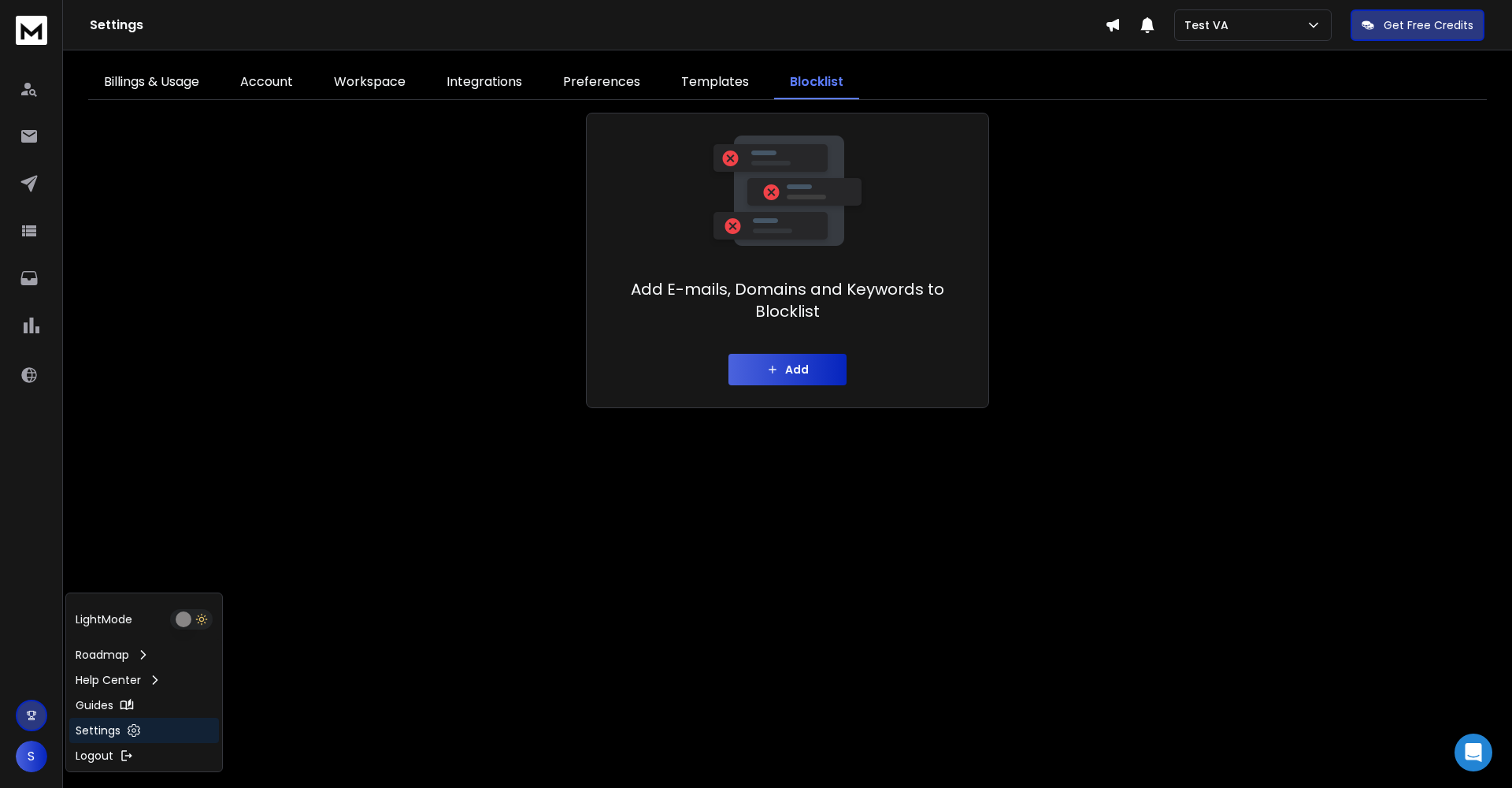
click at [98, 726] on p "Settings" at bounding box center [98, 730] width 45 height 16
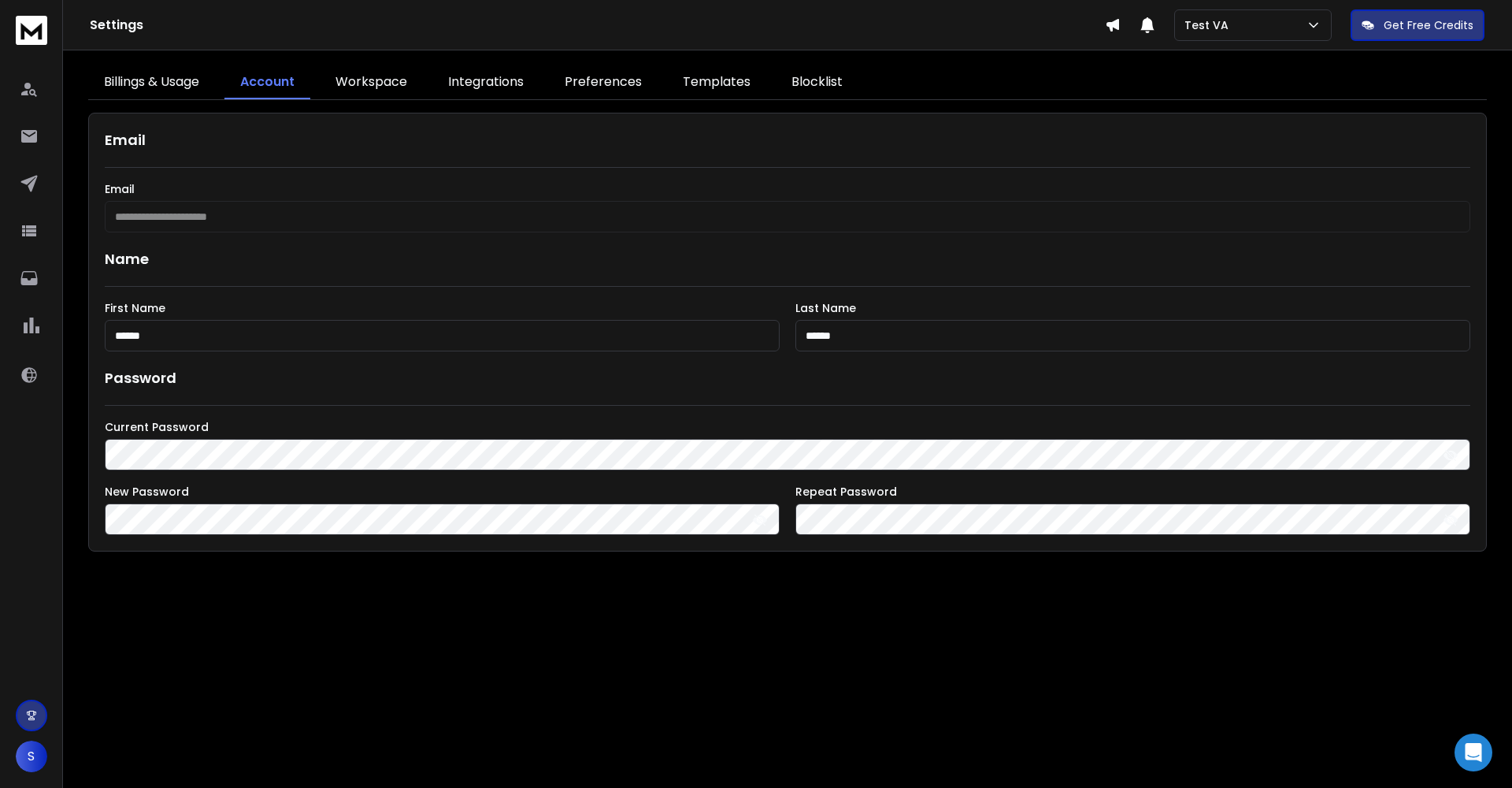
click at [165, 79] on link "Billings & Usage" at bounding box center [151, 82] width 127 height 33
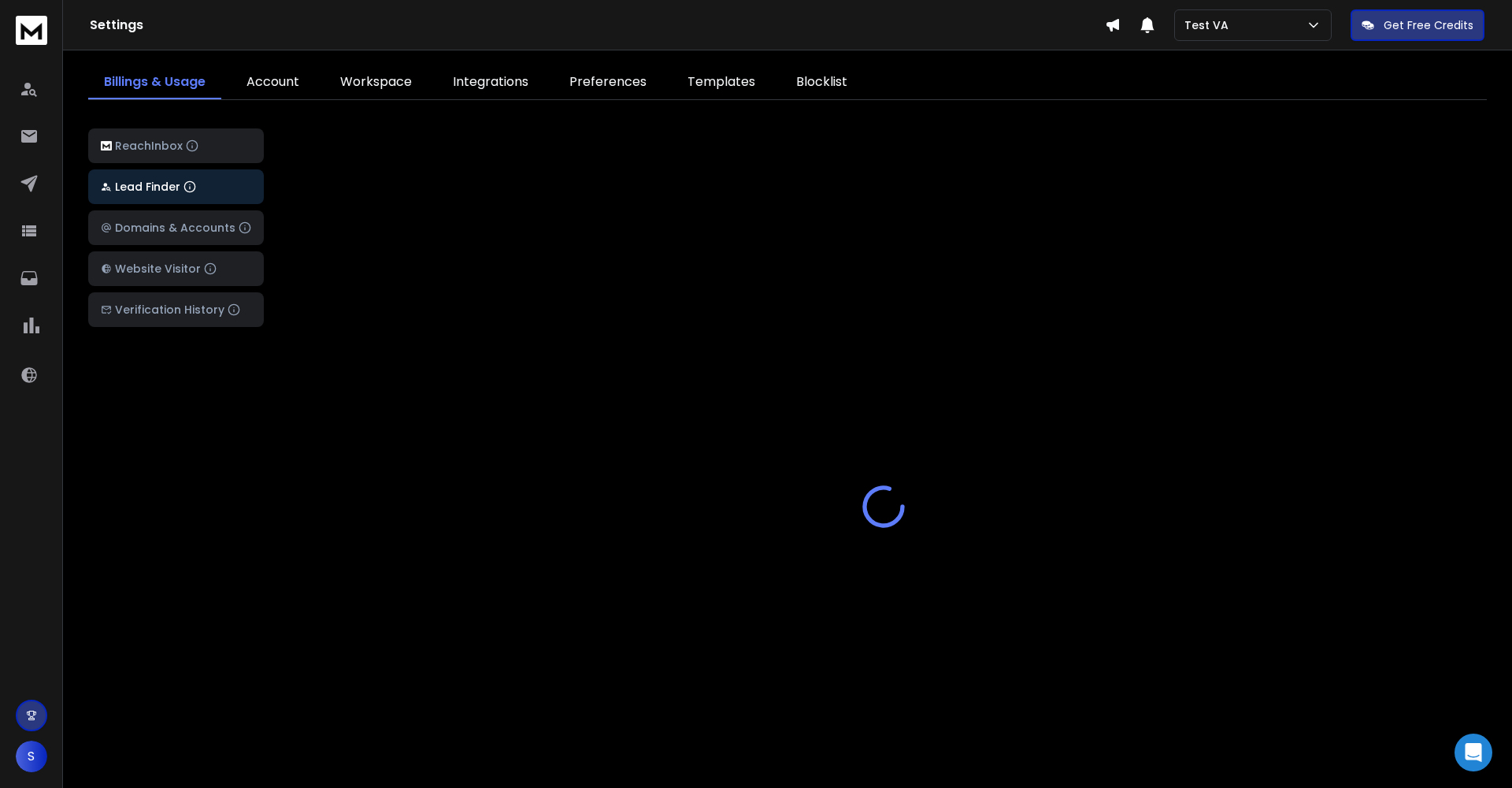
click at [138, 187] on button "Lead Finder" at bounding box center [176, 186] width 176 height 35
